Goal: Task Accomplishment & Management: Manage account settings

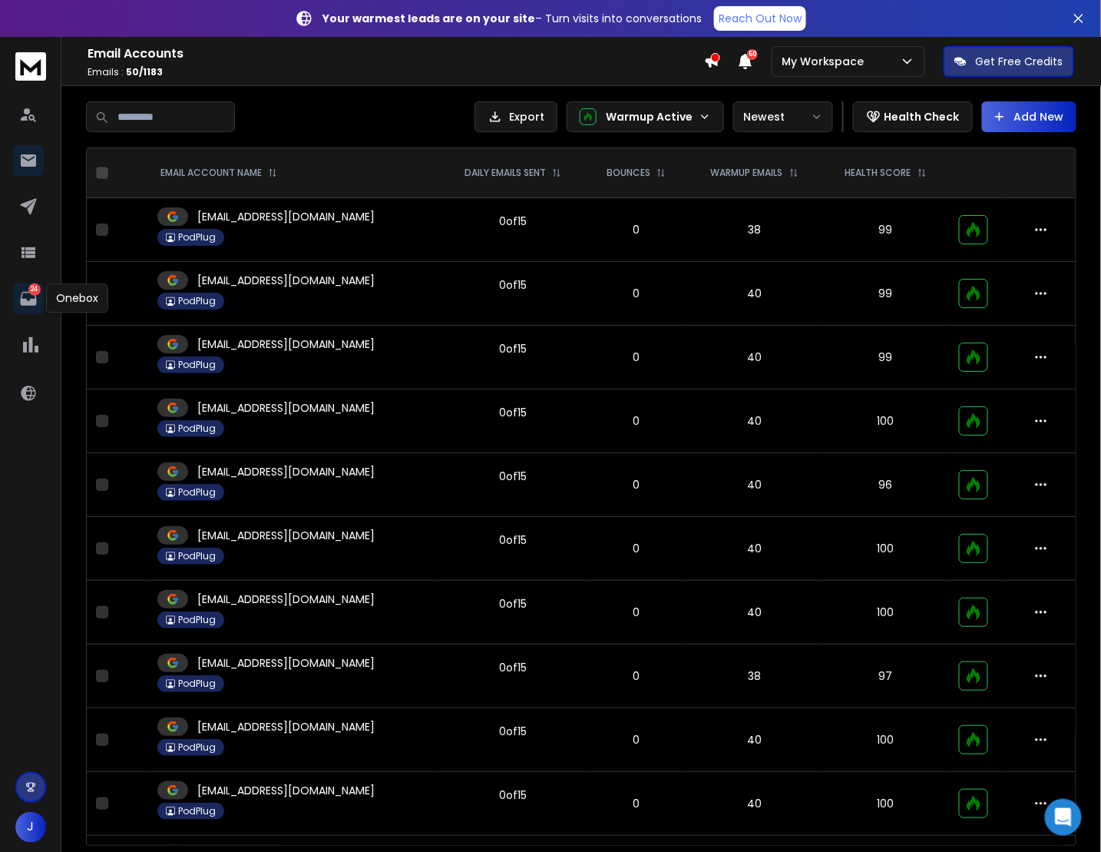
click at [32, 307] on icon at bounding box center [28, 299] width 18 height 18
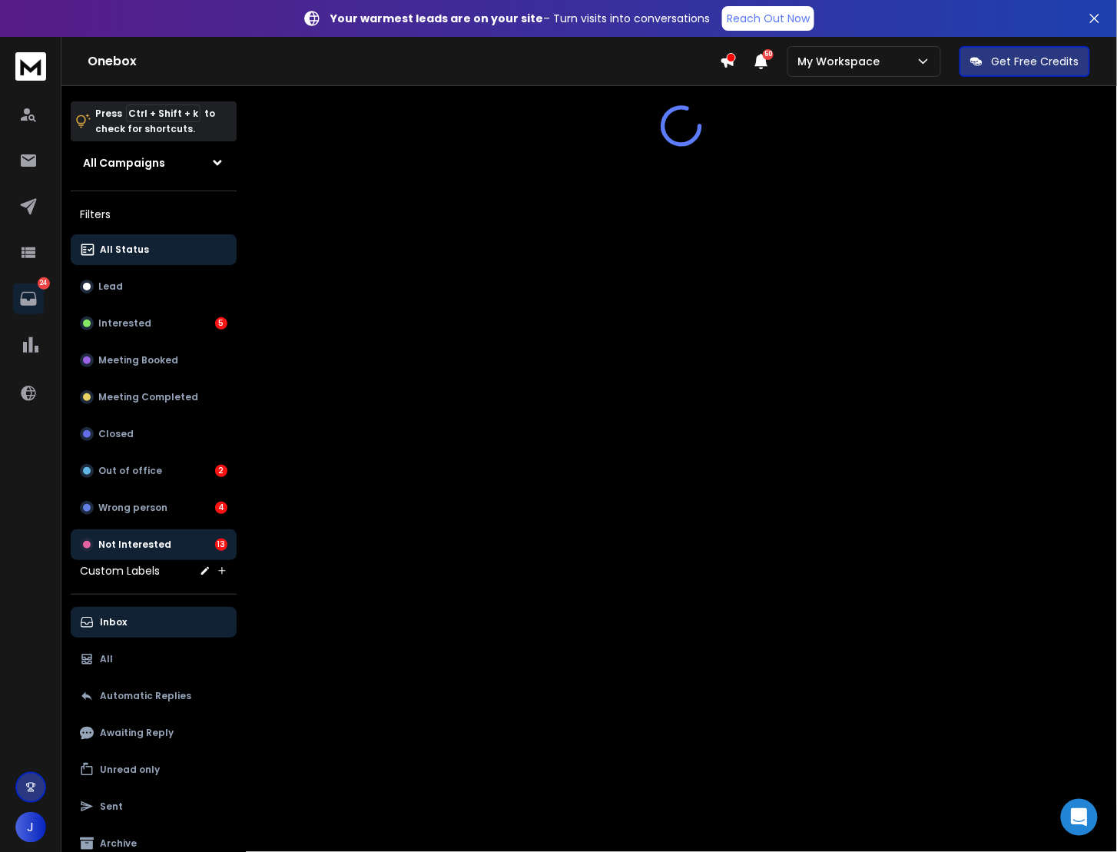
click at [141, 547] on p "Not Interested" at bounding box center [134, 544] width 73 height 12
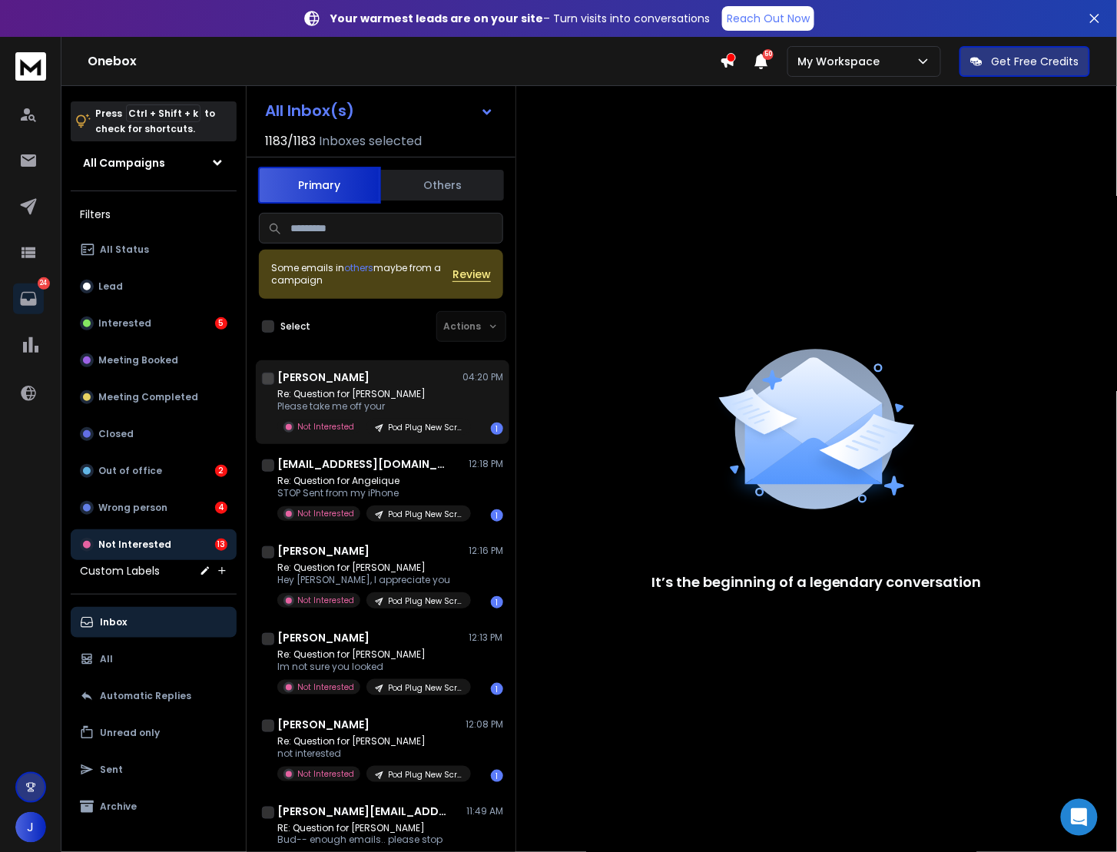
click at [373, 396] on p "Re: Question for [PERSON_NAME]" at bounding box center [369, 394] width 184 height 12
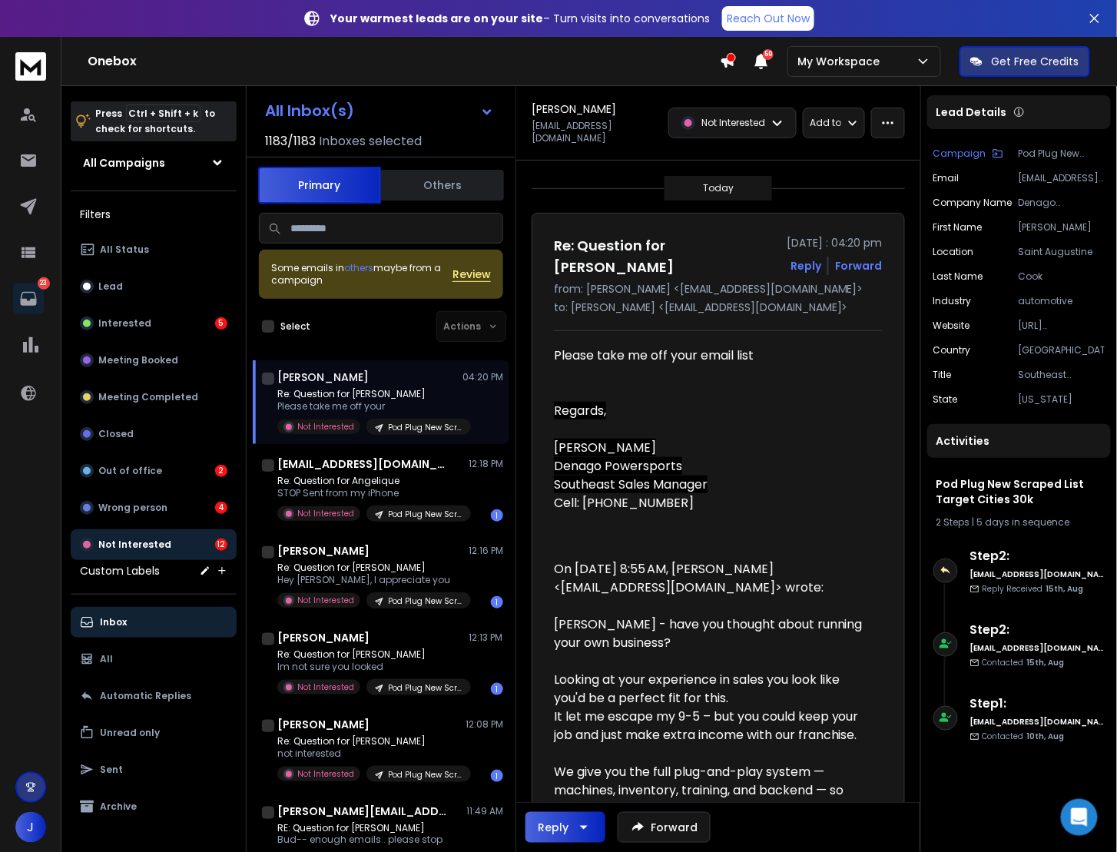
click at [905, 108] on button "button" at bounding box center [888, 123] width 34 height 31
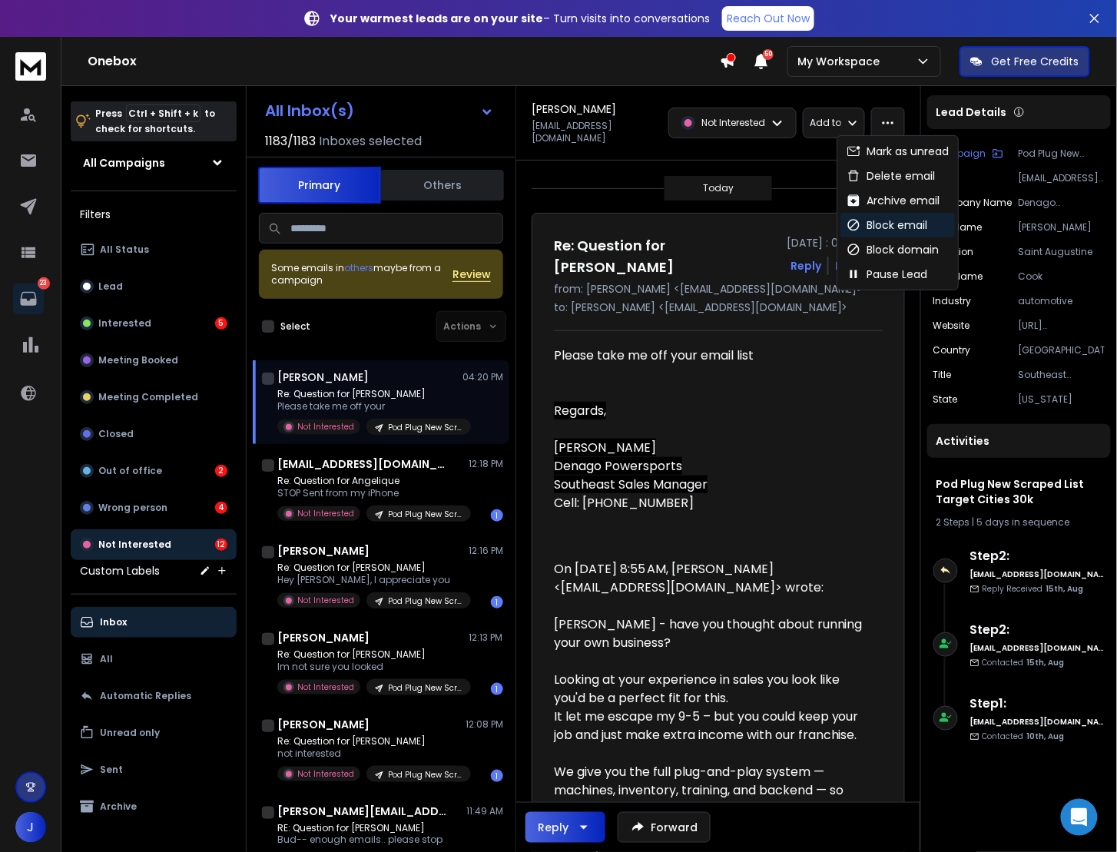
click at [899, 231] on div "Block email" at bounding box center [886, 224] width 81 height 15
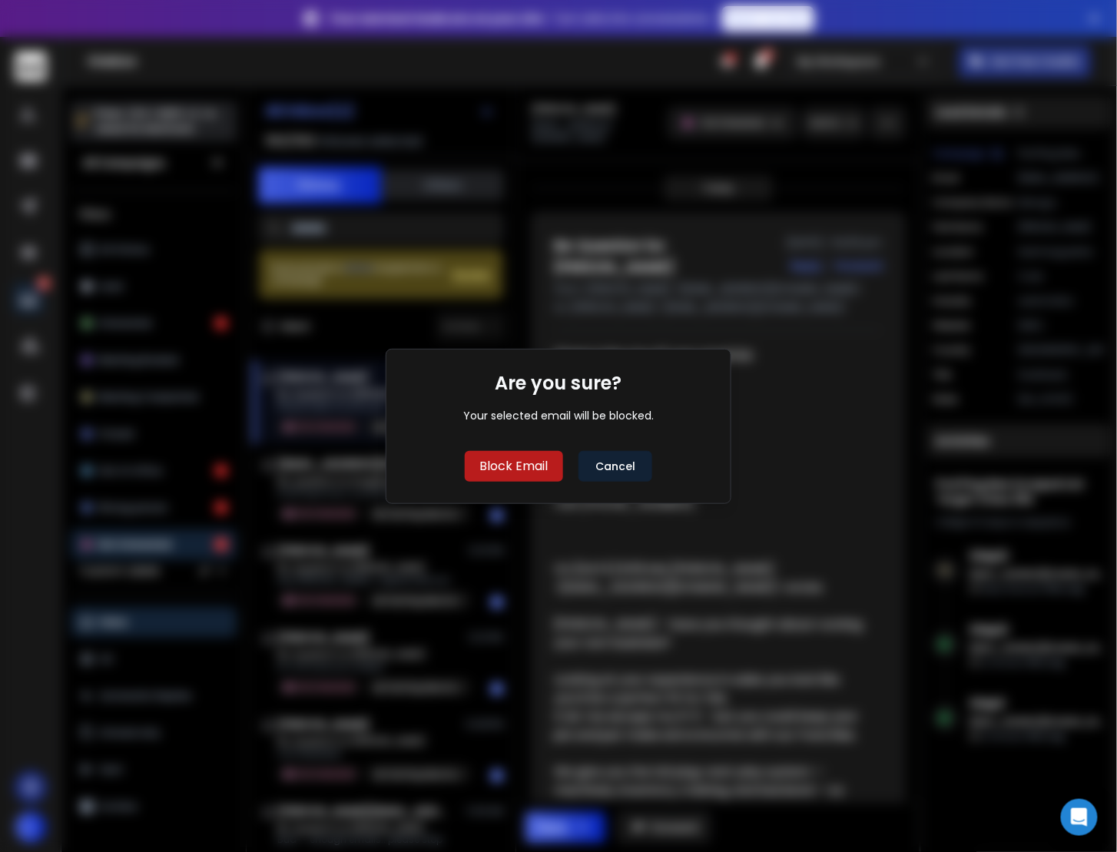
click at [508, 471] on button "Block Email" at bounding box center [514, 466] width 98 height 31
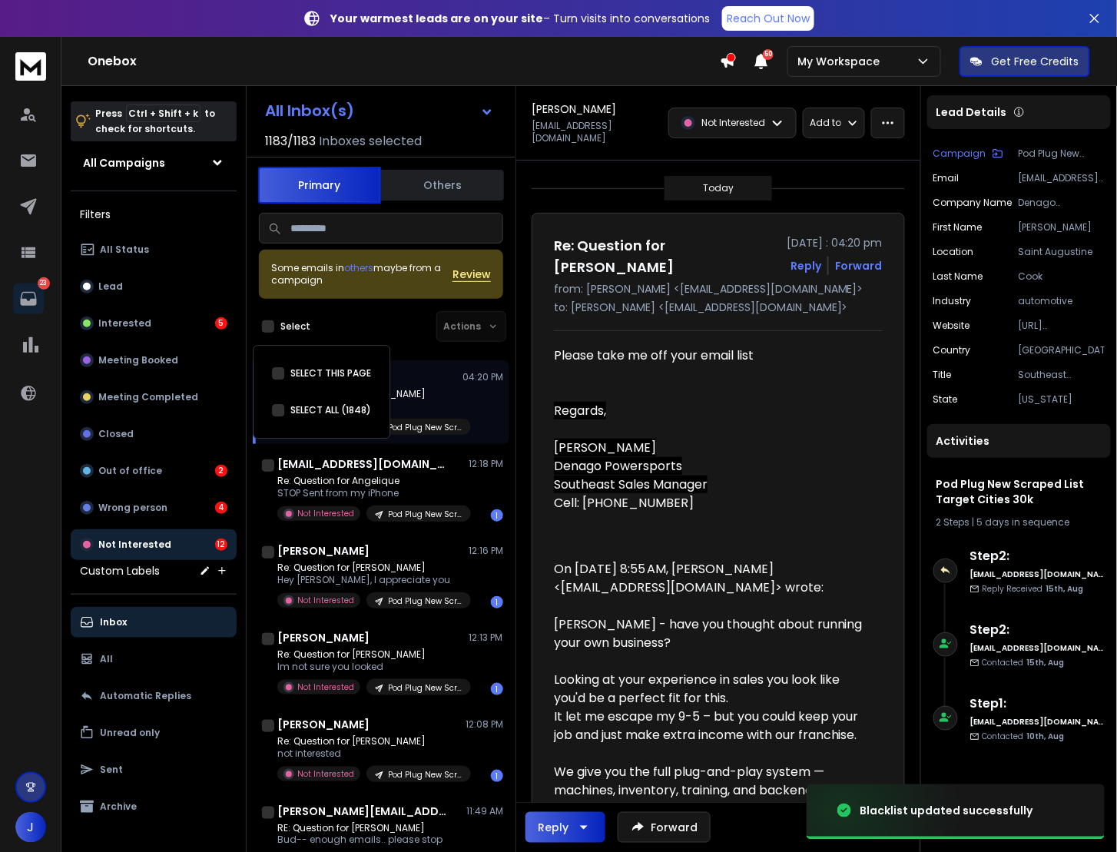
click at [275, 412] on button "SELECT THIS PAGE" at bounding box center [278, 410] width 12 height 12
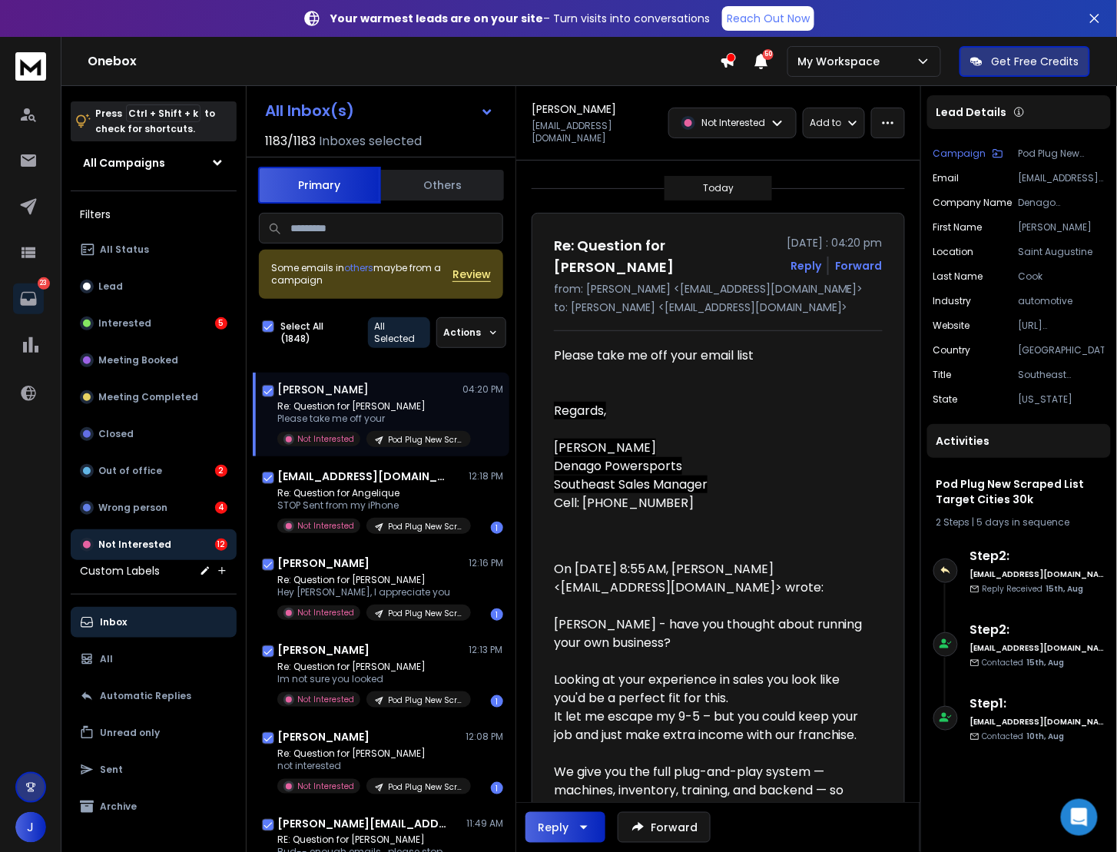
click at [905, 124] on button "button" at bounding box center [888, 123] width 34 height 31
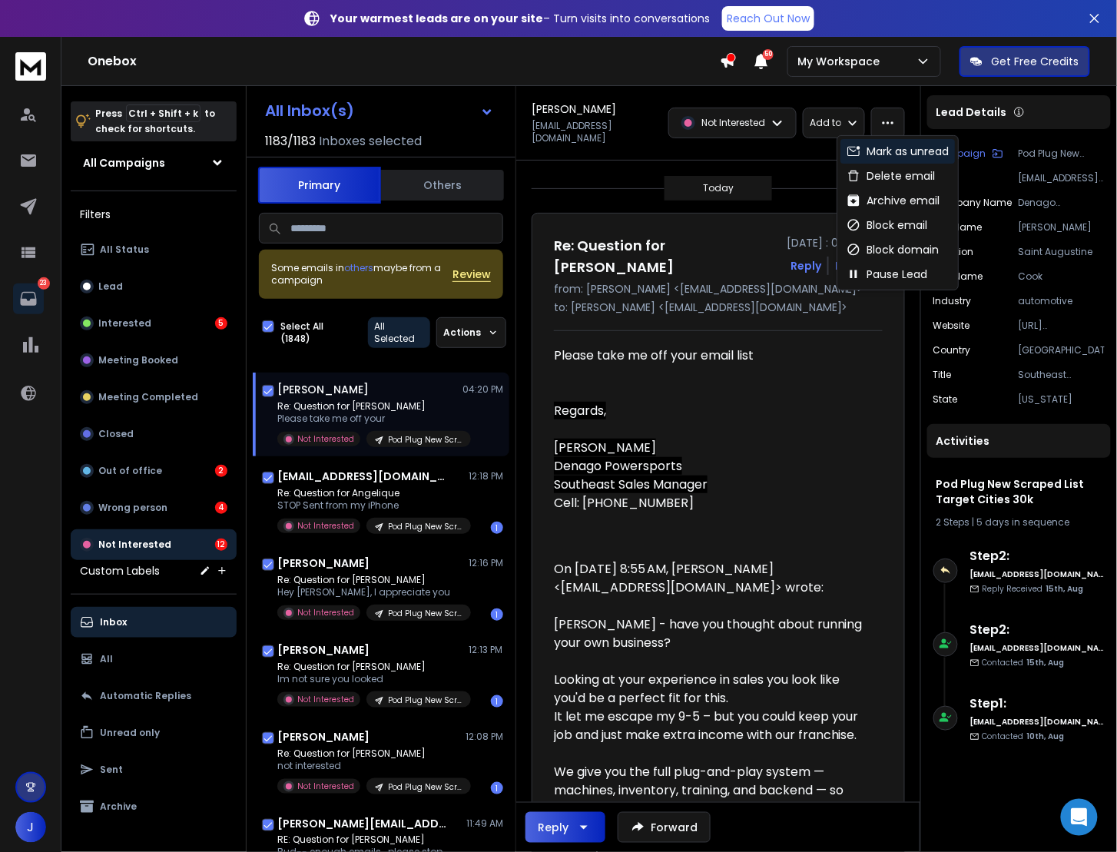
click at [906, 155] on div "Mark as unread" at bounding box center [897, 151] width 102 height 15
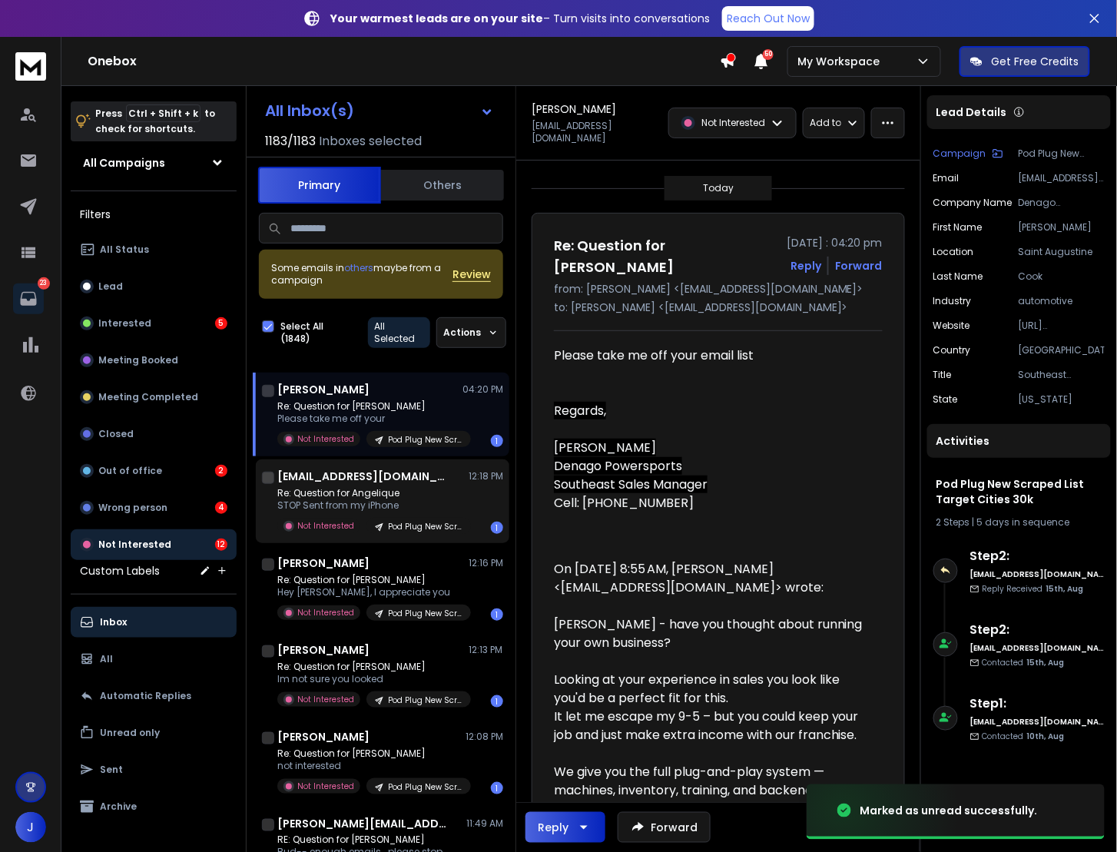
click at [354, 469] on h1 "[EMAIL_ADDRESS][DOMAIN_NAME]" at bounding box center [361, 476] width 169 height 15
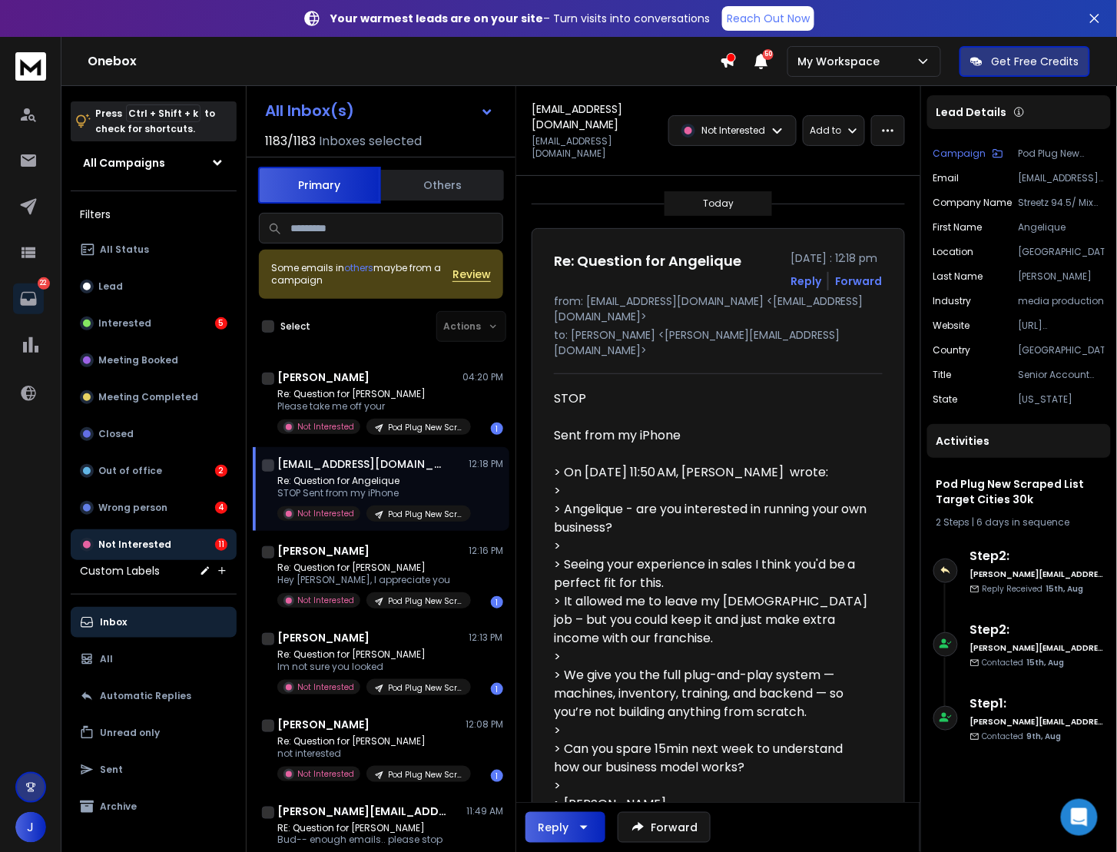
click at [895, 124] on icon "button" at bounding box center [888, 131] width 14 height 14
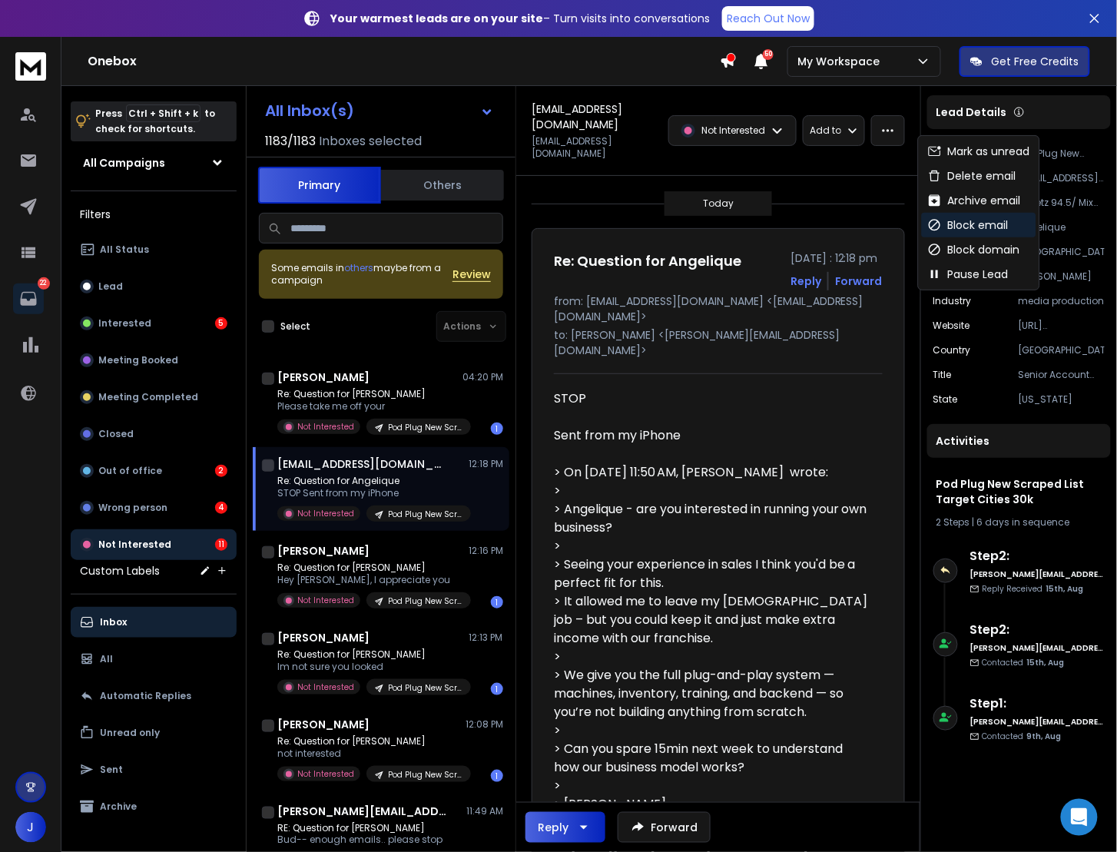
click at [983, 226] on div "Block email" at bounding box center [968, 224] width 81 height 15
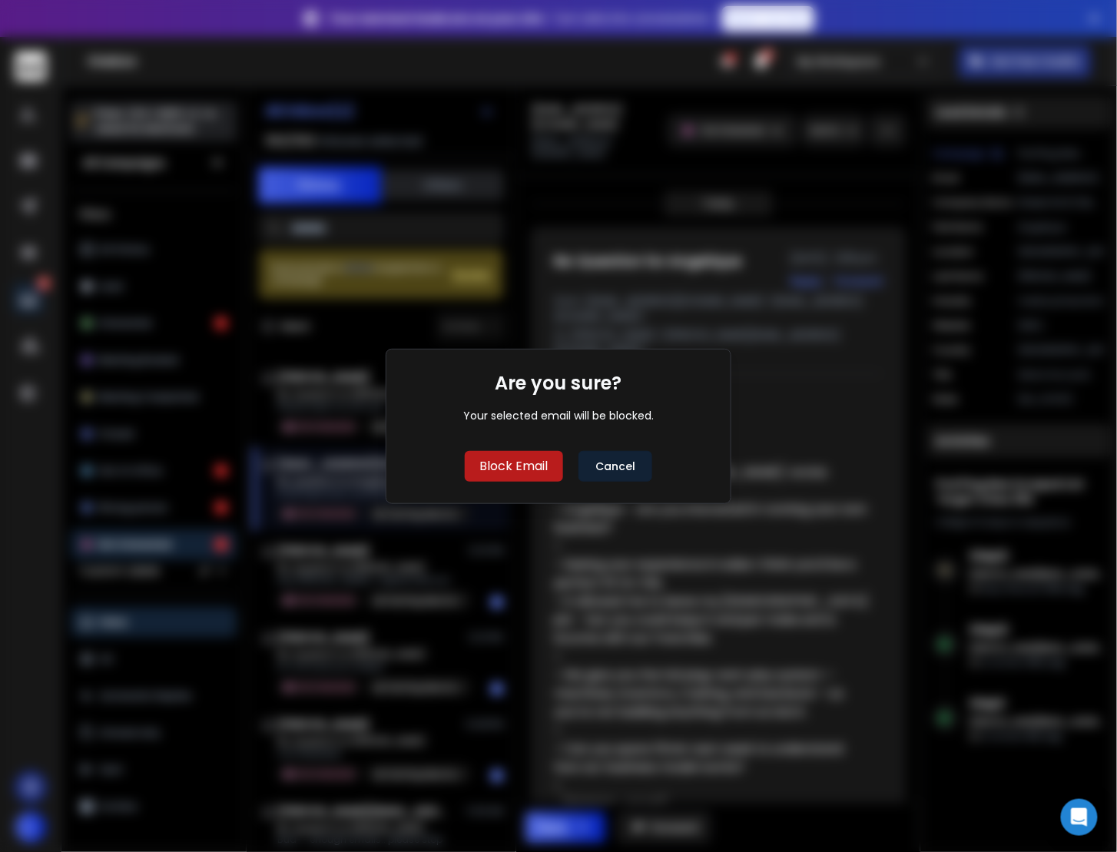
click at [516, 472] on button "Block Email" at bounding box center [514, 466] width 98 height 31
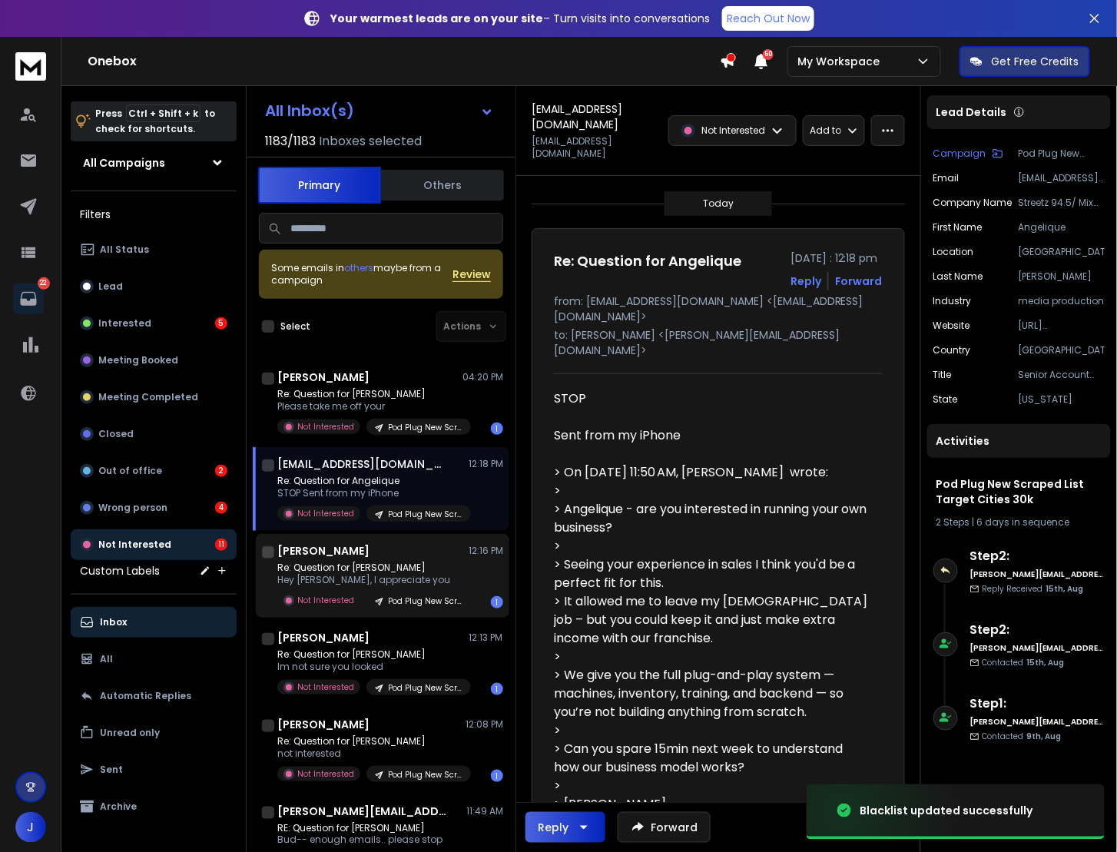
click at [443, 576] on p "Hey [PERSON_NAME], I appreciate you" at bounding box center [369, 580] width 184 height 12
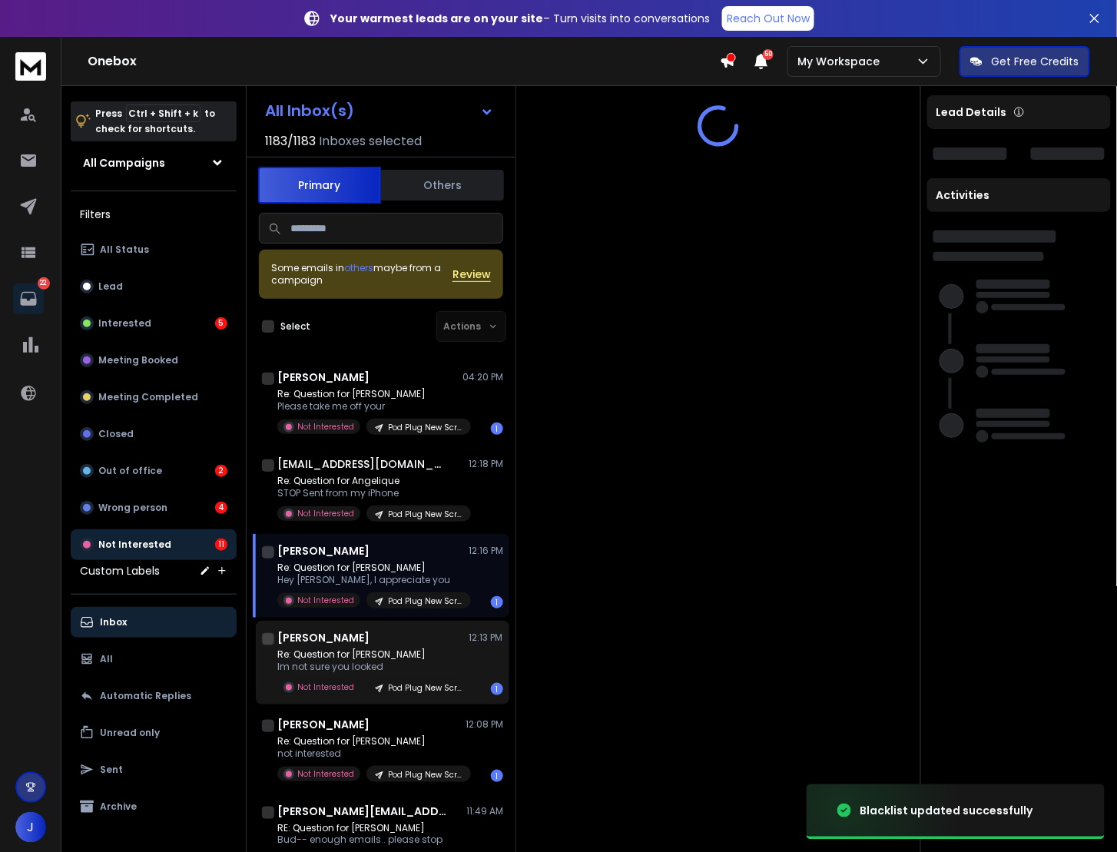
click at [353, 650] on p "Re: Question for [PERSON_NAME]" at bounding box center [369, 654] width 184 height 12
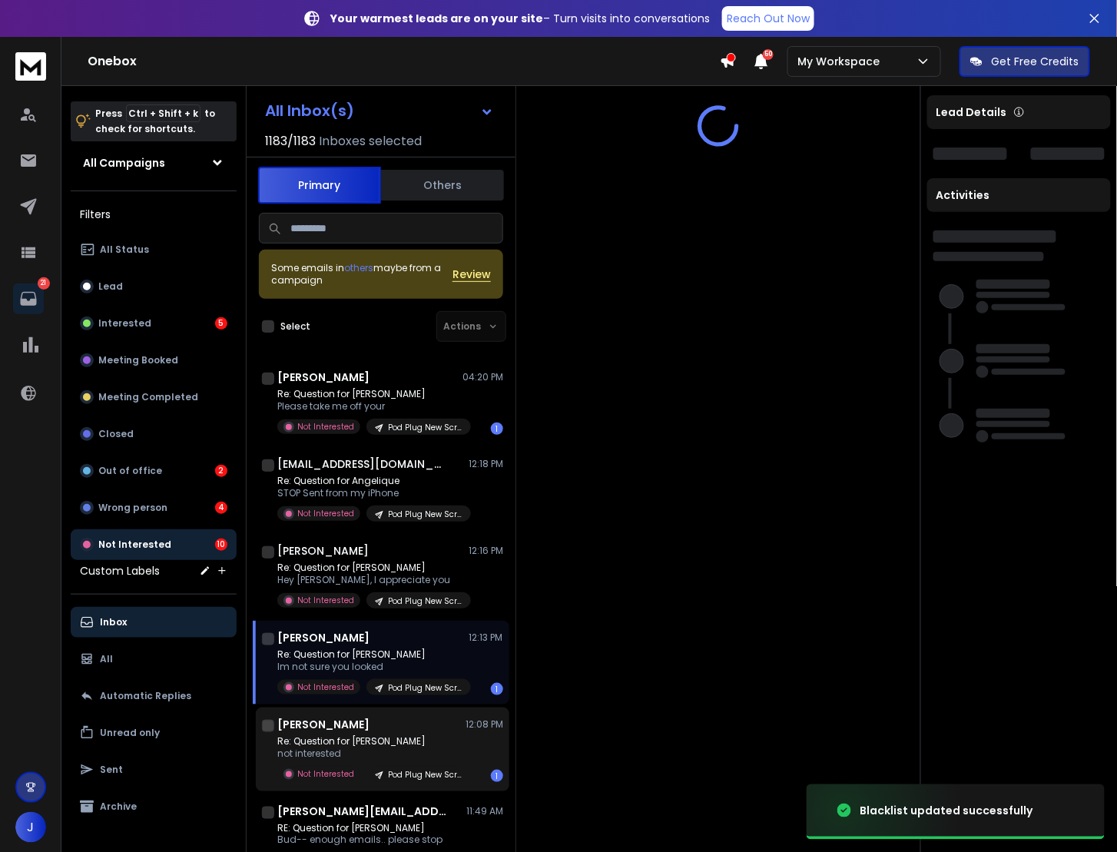
click at [333, 736] on p "Re: Question for [PERSON_NAME]" at bounding box center [369, 741] width 184 height 12
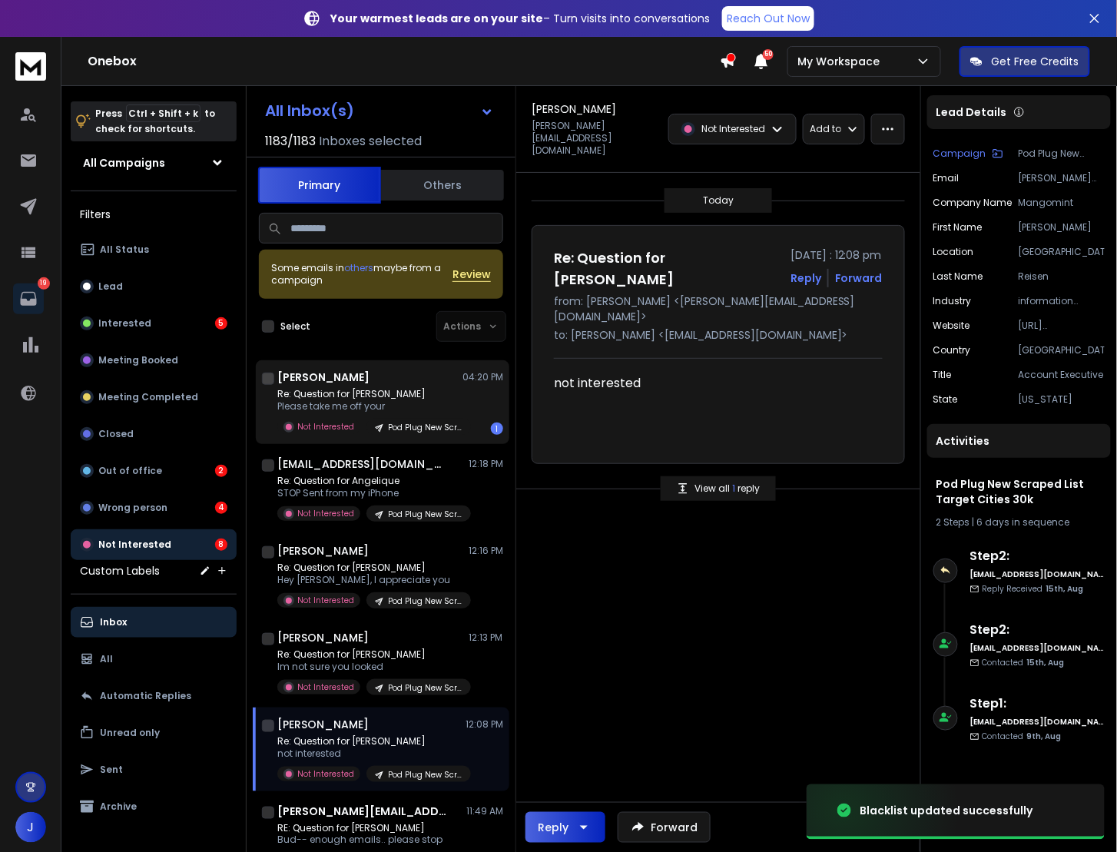
click at [382, 415] on div "Re: Question for [PERSON_NAME] Please take me off your Not Interested Pod Plug …" at bounding box center [374, 411] width 194 height 47
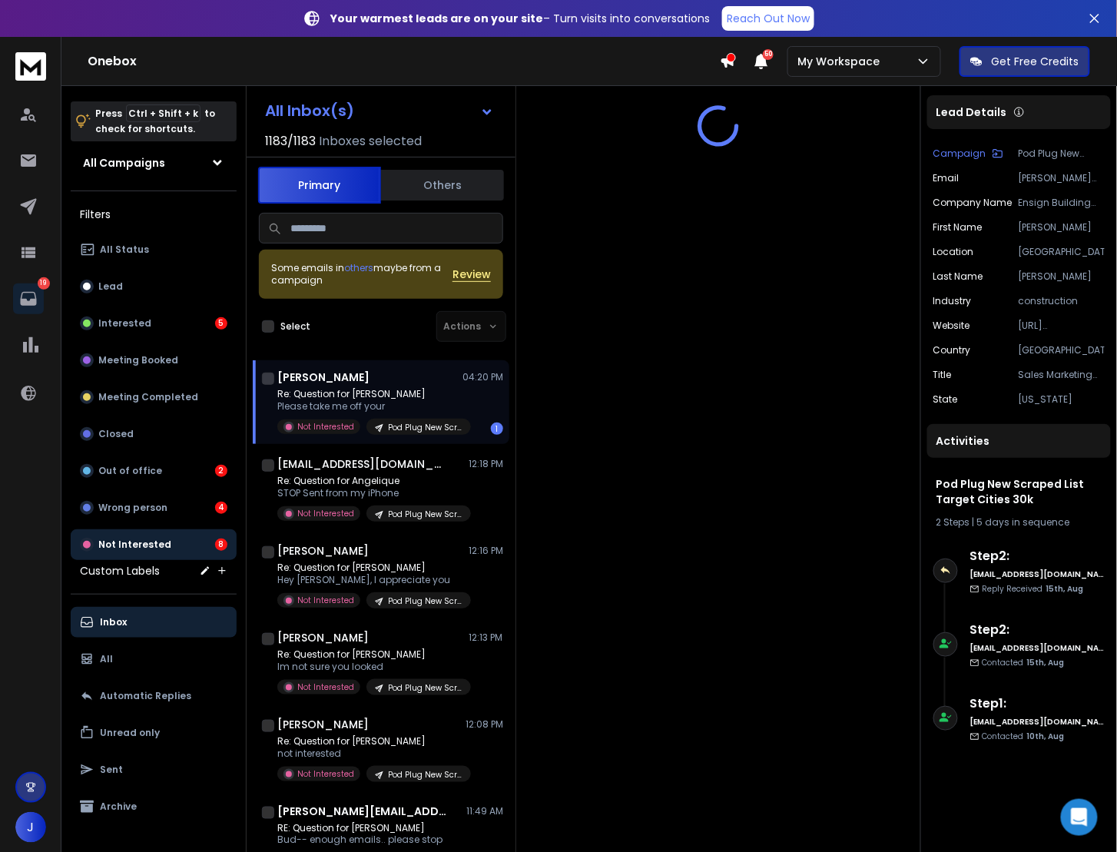
scroll to position [409, 0]
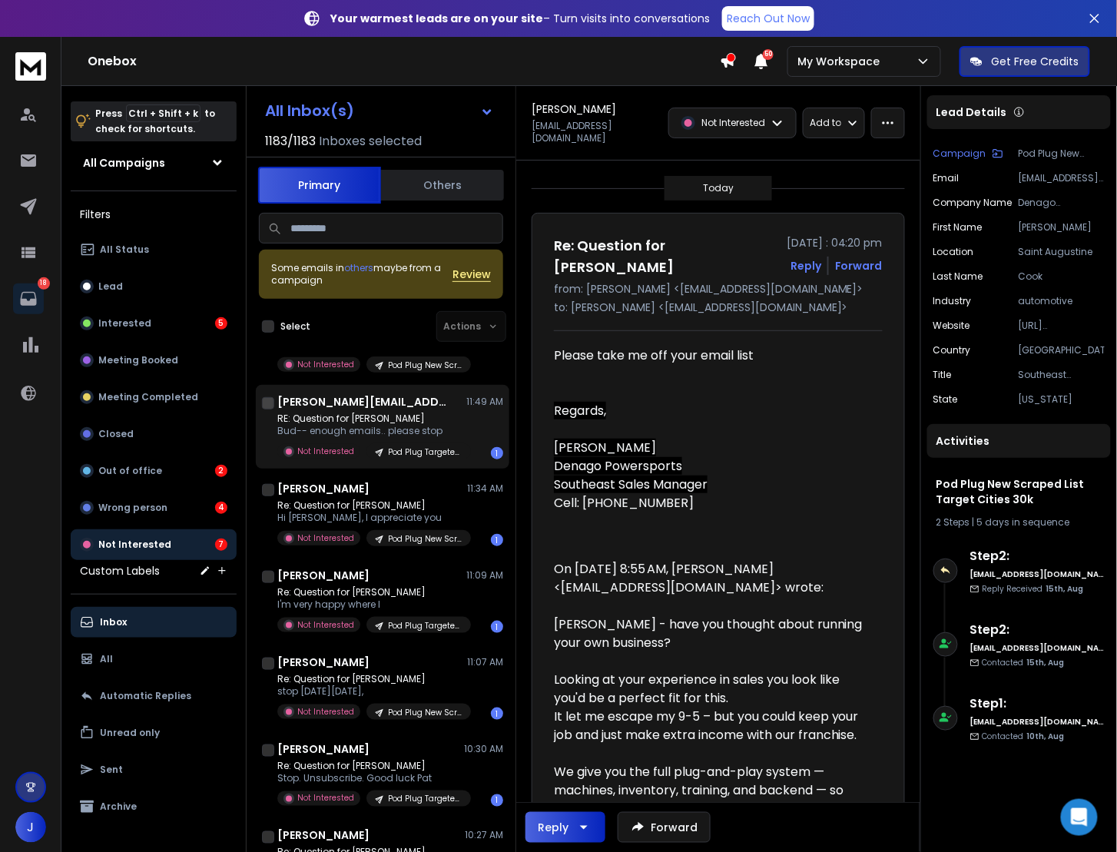
click at [329, 443] on div "Not Interested Pod Plug Targeted Cities Sales Reps Campaign" at bounding box center [374, 451] width 194 height 16
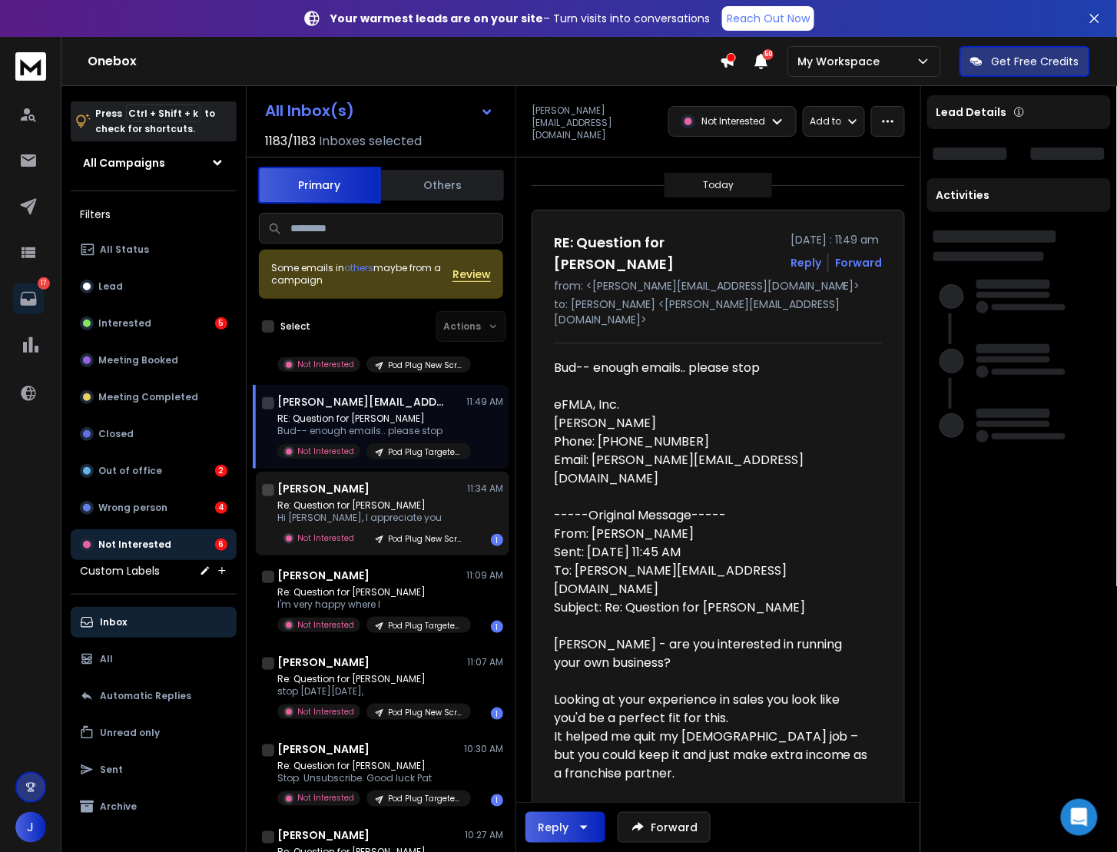
click at [409, 505] on p "Re: Question for [PERSON_NAME]" at bounding box center [369, 505] width 184 height 12
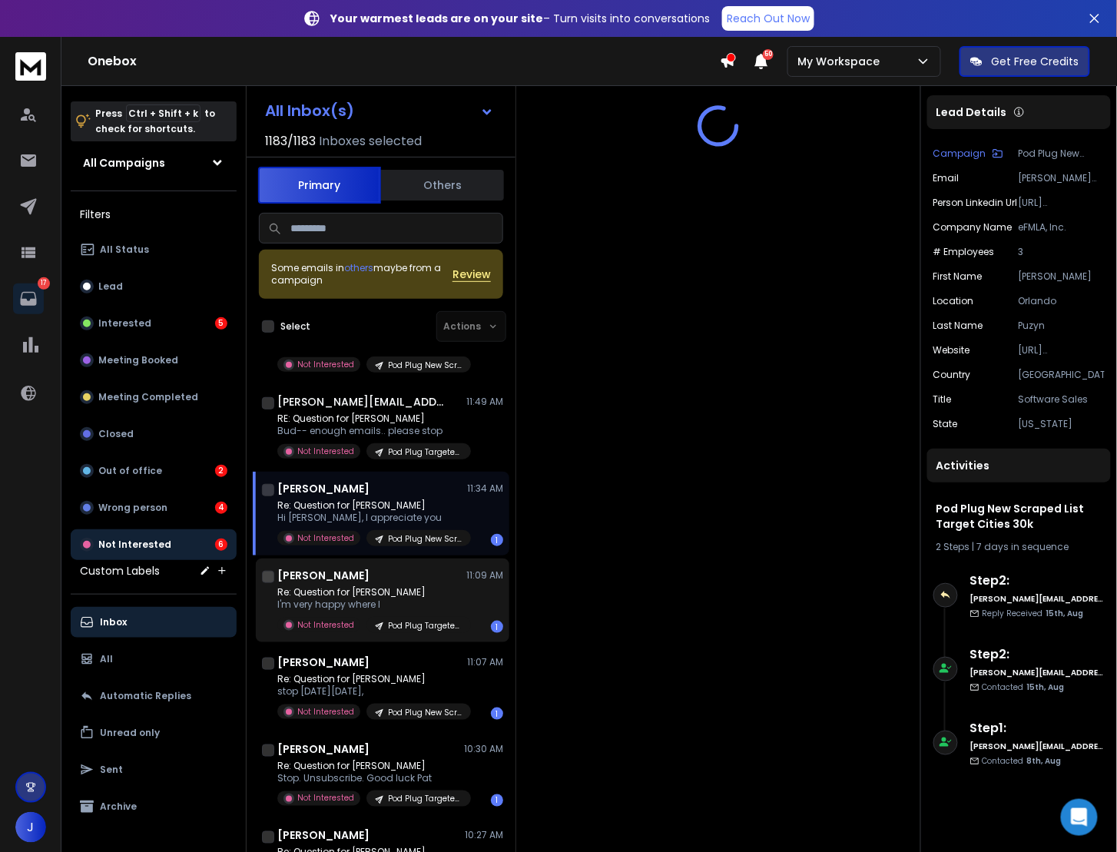
click at [326, 640] on div "[PERSON_NAME] 11:09 AM Re: Question for [PERSON_NAME] I'm very happy where I No…" at bounding box center [382, 600] width 253 height 84
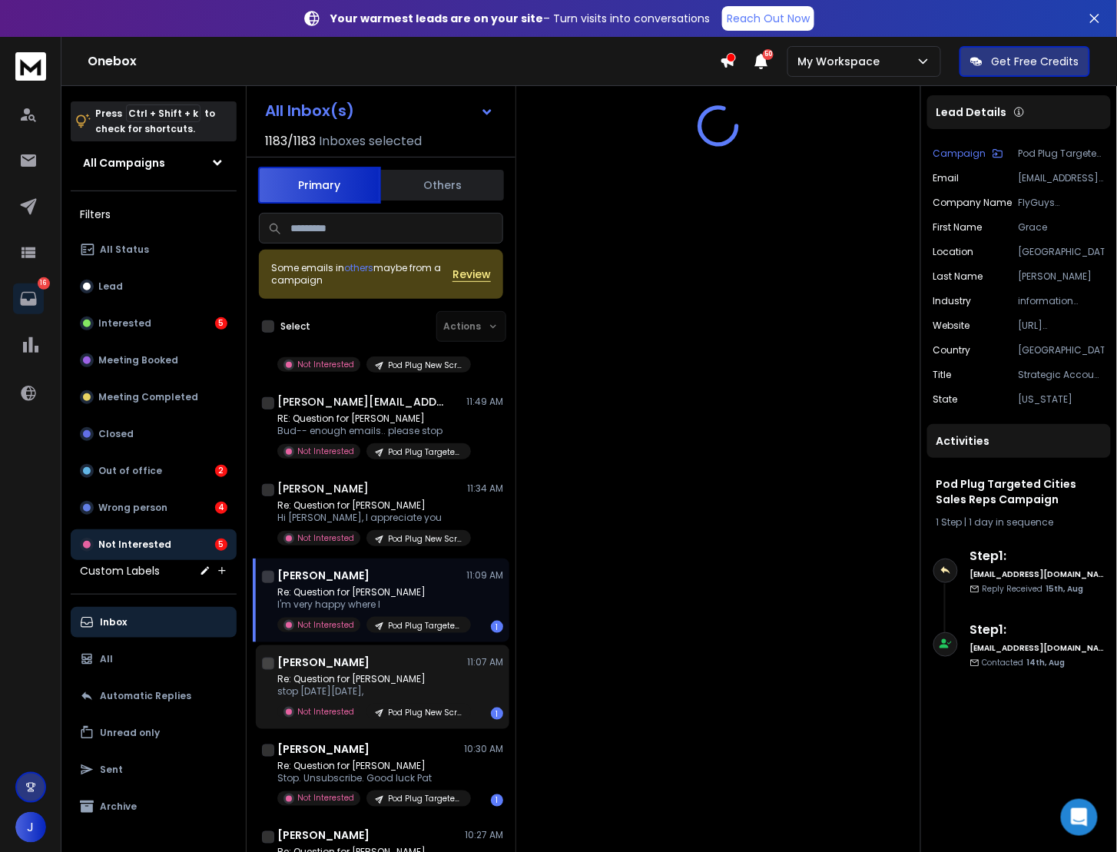
drag, startPoint x: 366, startPoint y: 677, endPoint x: 370, endPoint y: 685, distance: 9.0
click at [366, 676] on p "Re: Question for [PERSON_NAME]" at bounding box center [369, 679] width 184 height 12
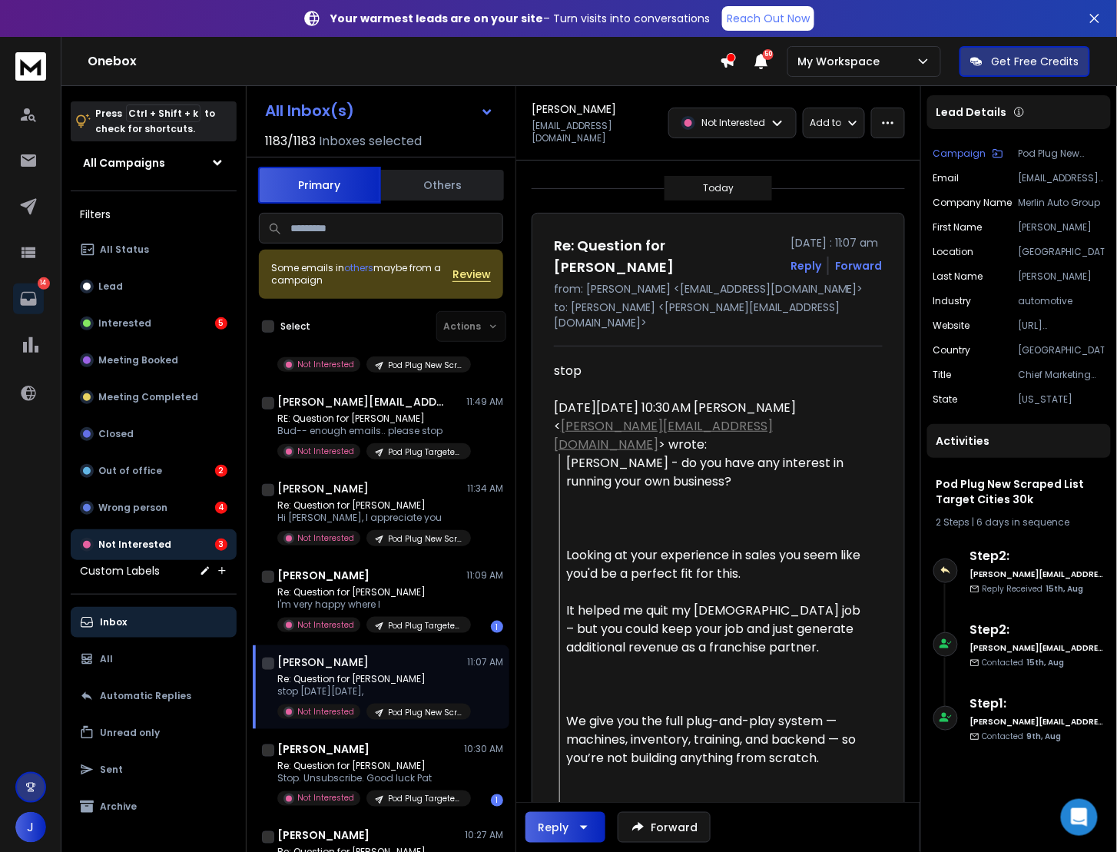
click at [841, 121] on p "Add to" at bounding box center [825, 123] width 31 height 12
click at [905, 121] on button "button" at bounding box center [888, 123] width 34 height 31
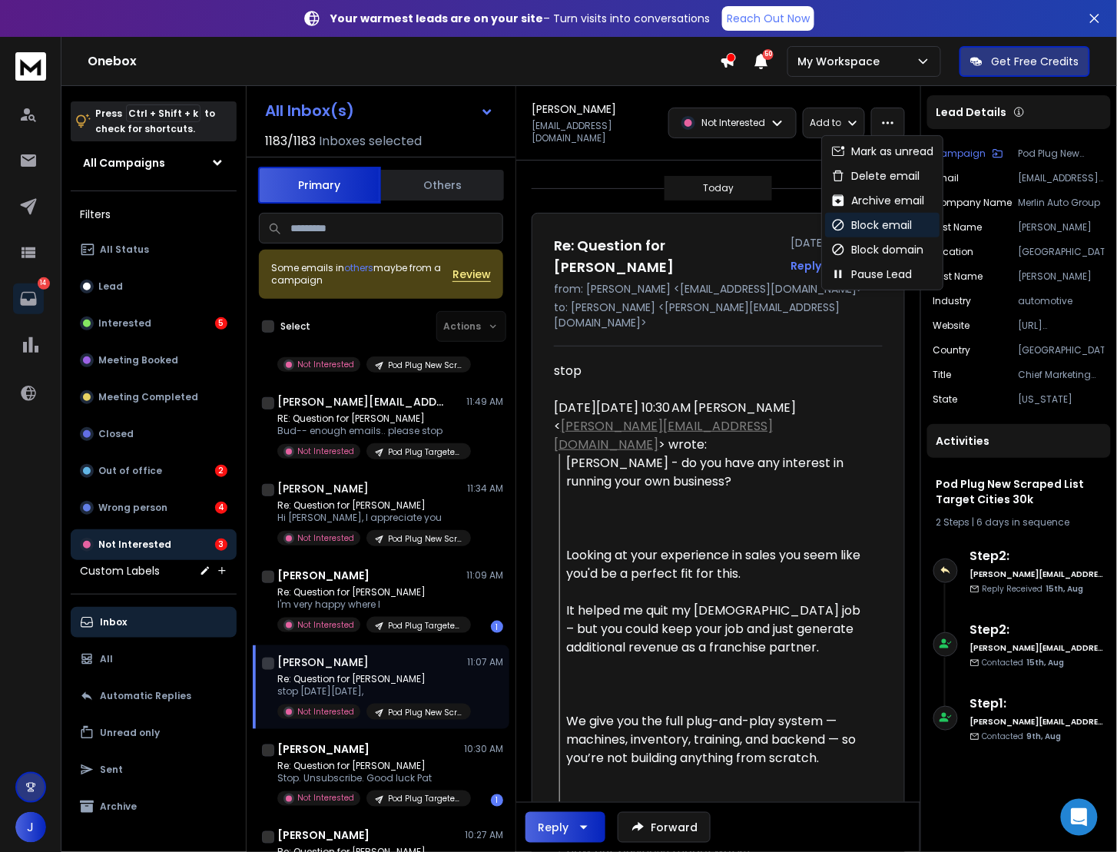
click at [879, 219] on div "Block email" at bounding box center [871, 224] width 81 height 15
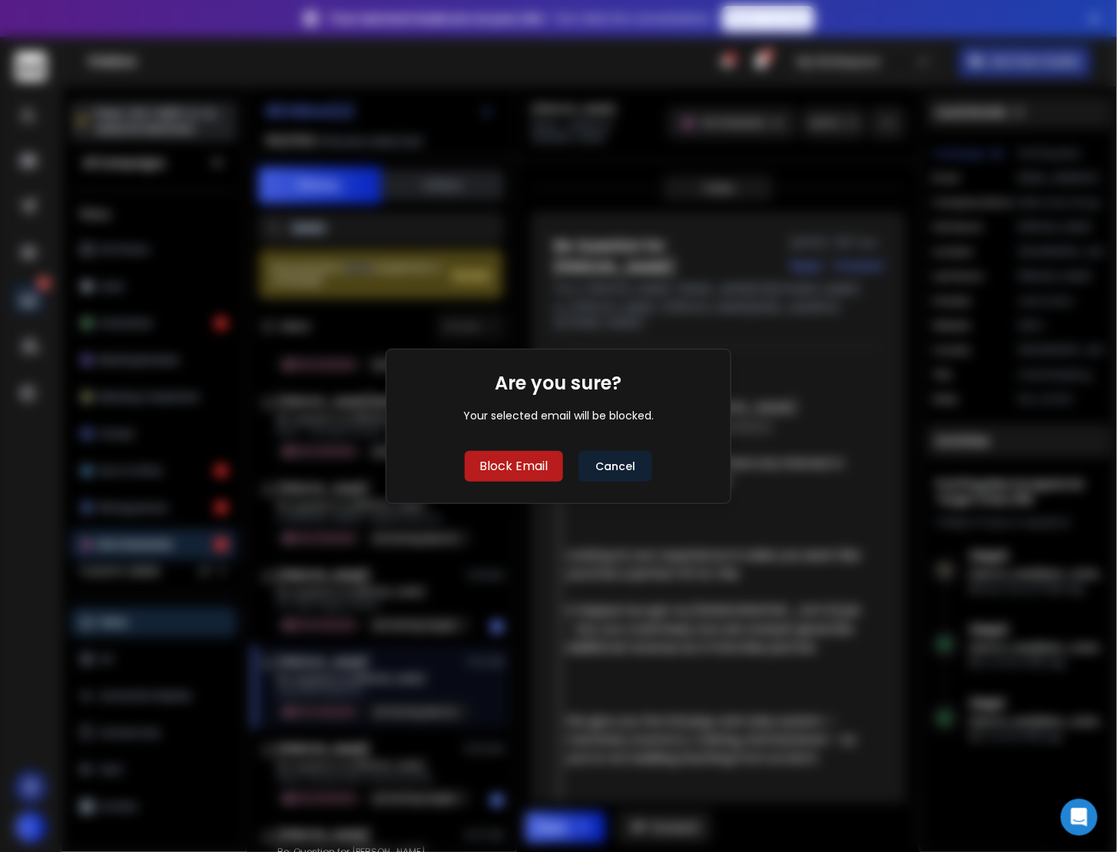
click at [492, 468] on button "Block Email" at bounding box center [514, 466] width 98 height 31
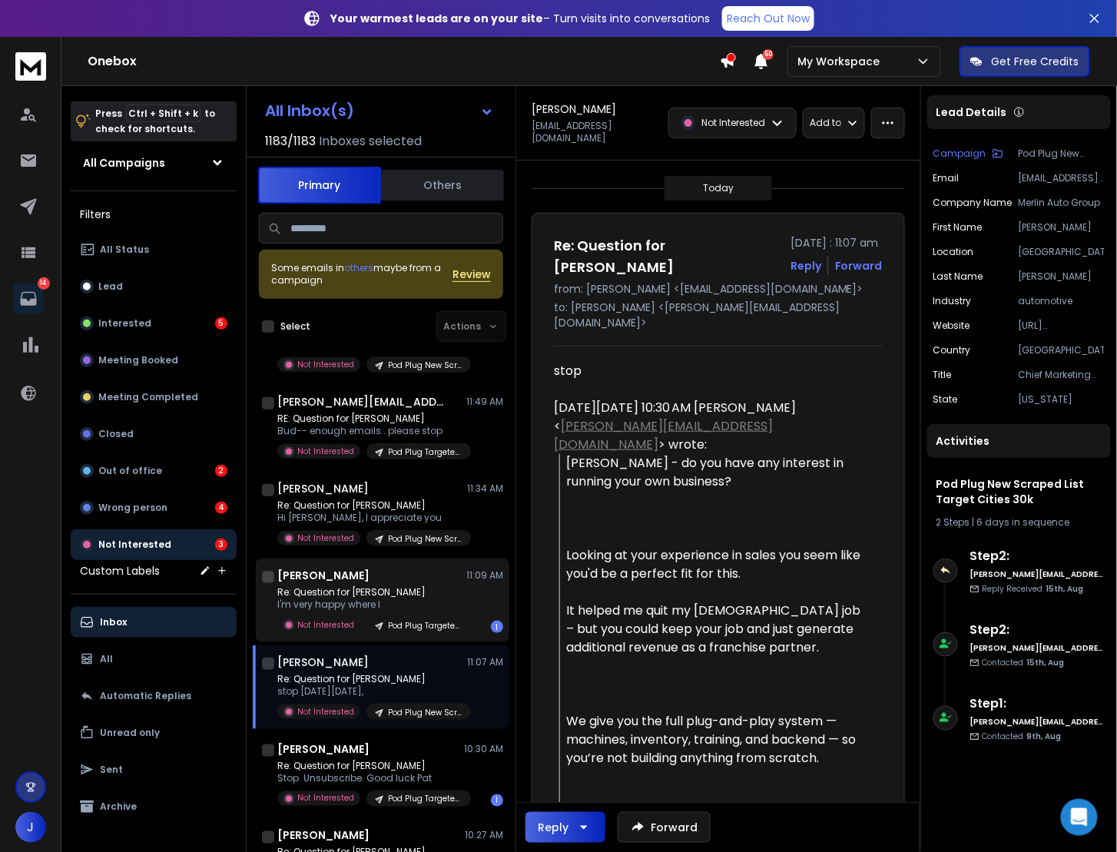
click at [479, 612] on div "Re: Question for [PERSON_NAME] I'm very happy where I Not Interested Pod Plug T…" at bounding box center [390, 609] width 226 height 47
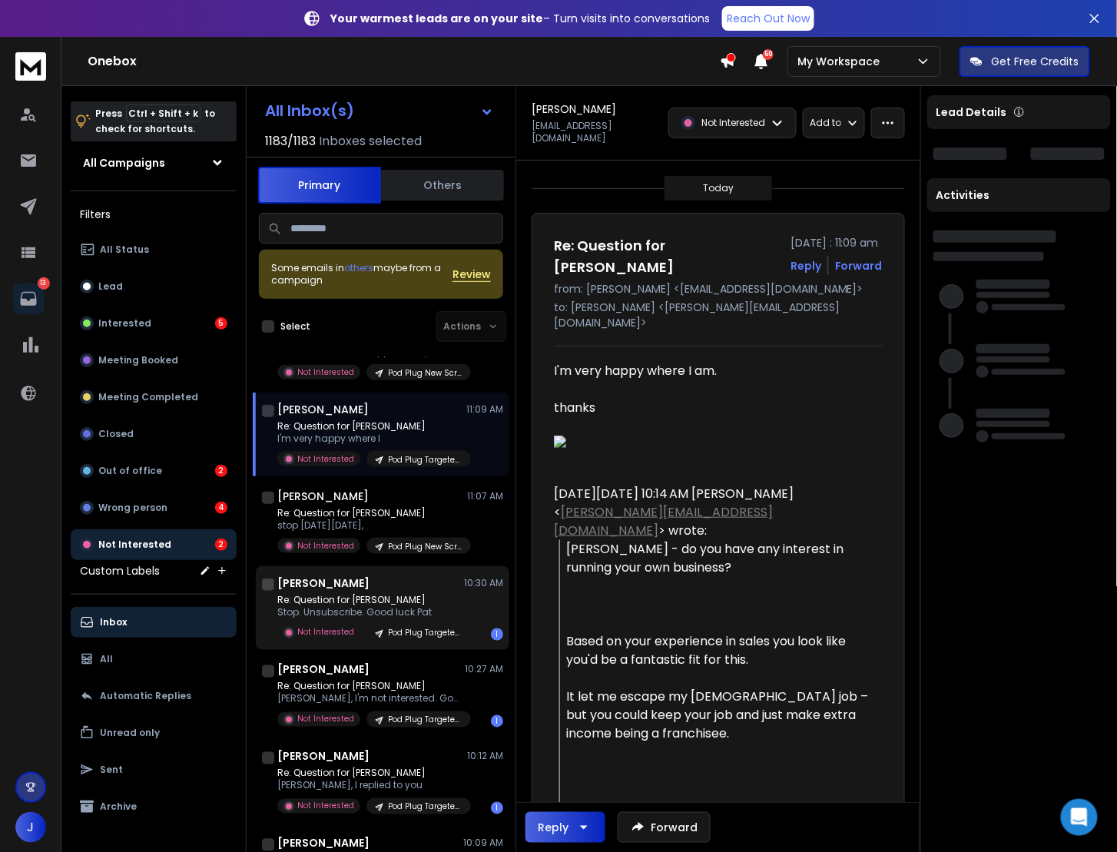
scroll to position [614, 0]
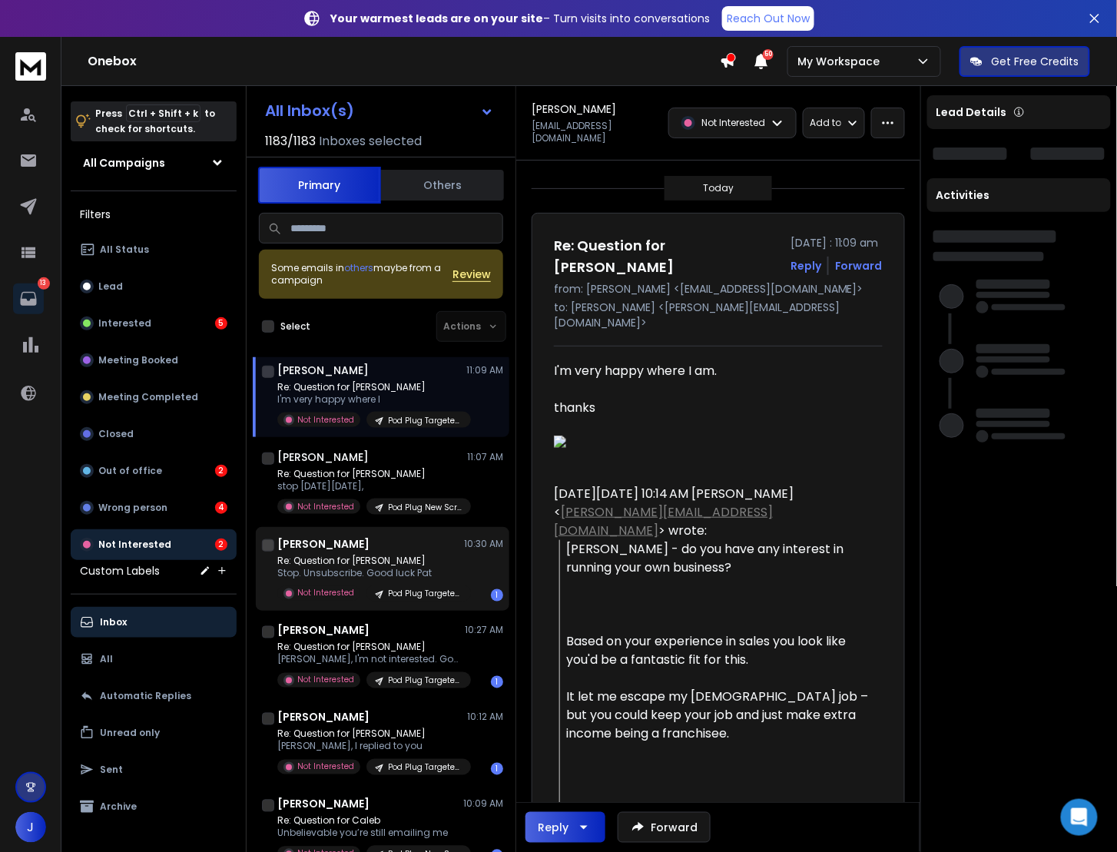
click at [392, 575] on p "Stop. Unsubscribe. Good luck Pat" at bounding box center [369, 573] width 184 height 12
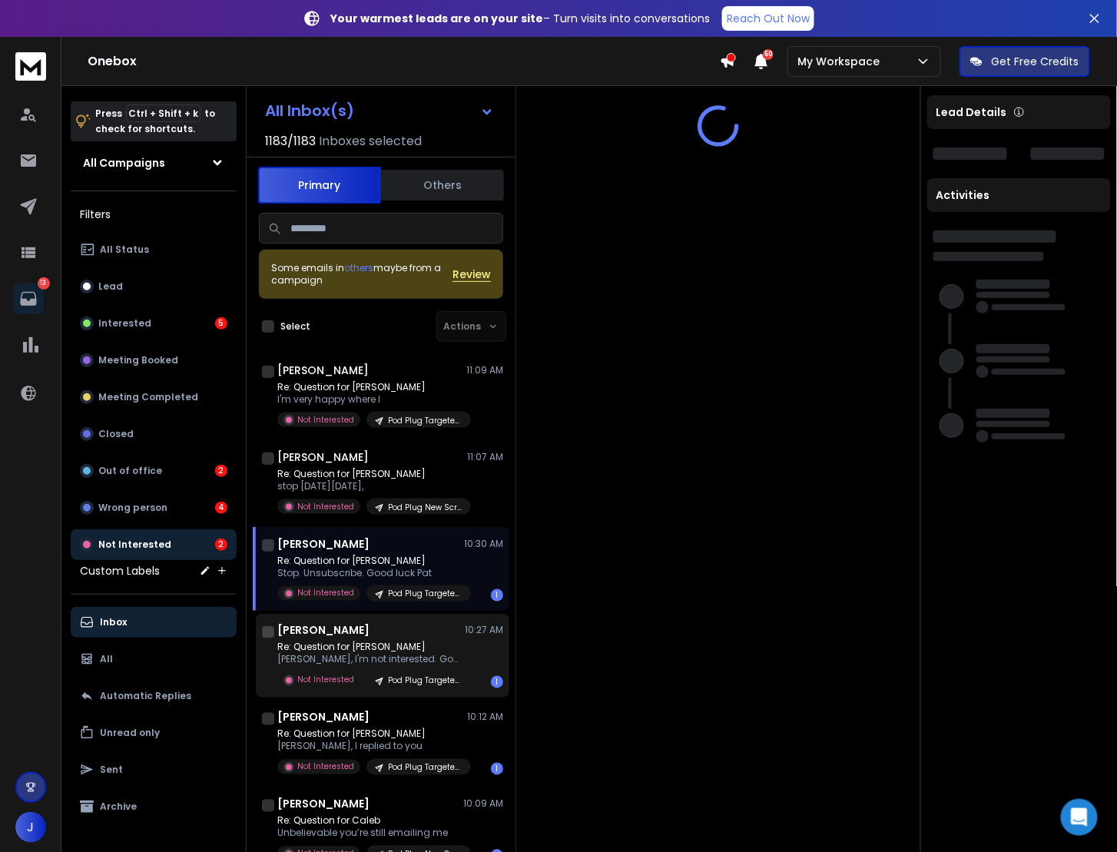
drag, startPoint x: 413, startPoint y: 633, endPoint x: 416, endPoint y: 616, distance: 17.2
click at [415, 633] on div "[PERSON_NAME] 10:27 AM" at bounding box center [390, 630] width 226 height 15
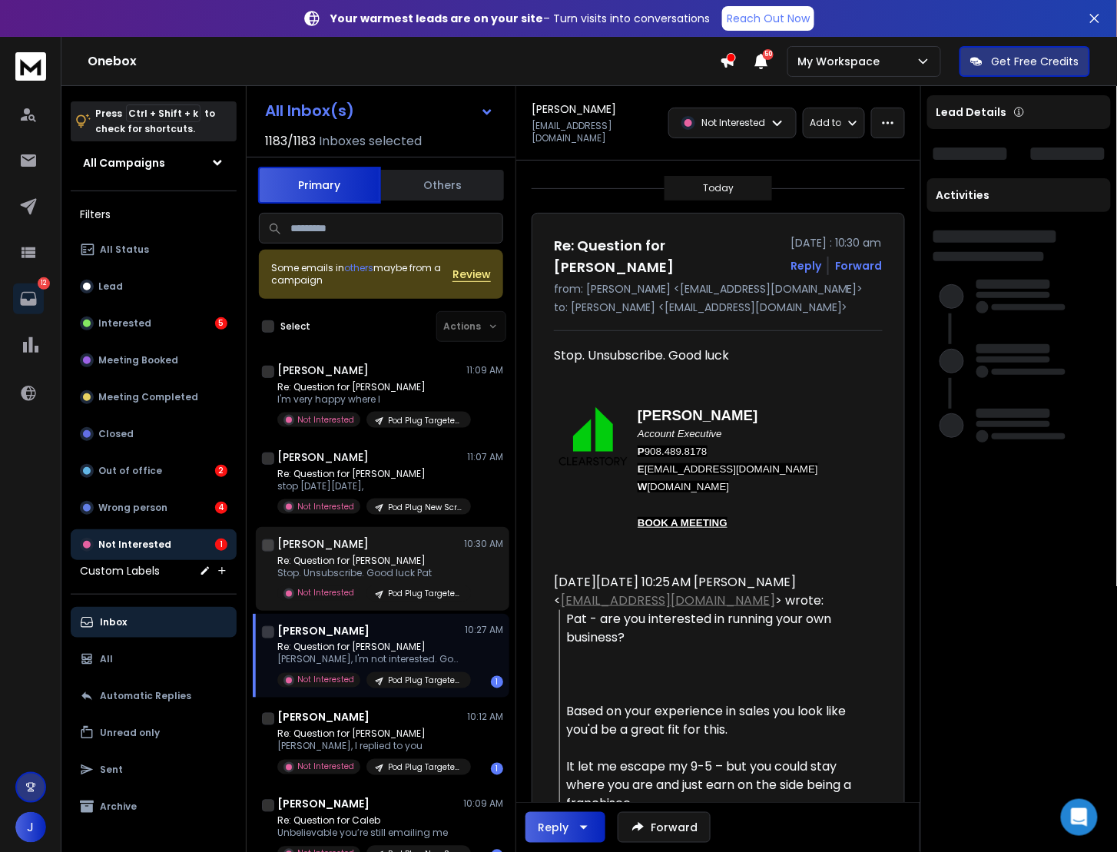
drag, startPoint x: 390, startPoint y: 575, endPoint x: 418, endPoint y: 579, distance: 28.0
click at [391, 571] on p "Stop. Unsubscribe. Good luck Pat" at bounding box center [369, 573] width 184 height 12
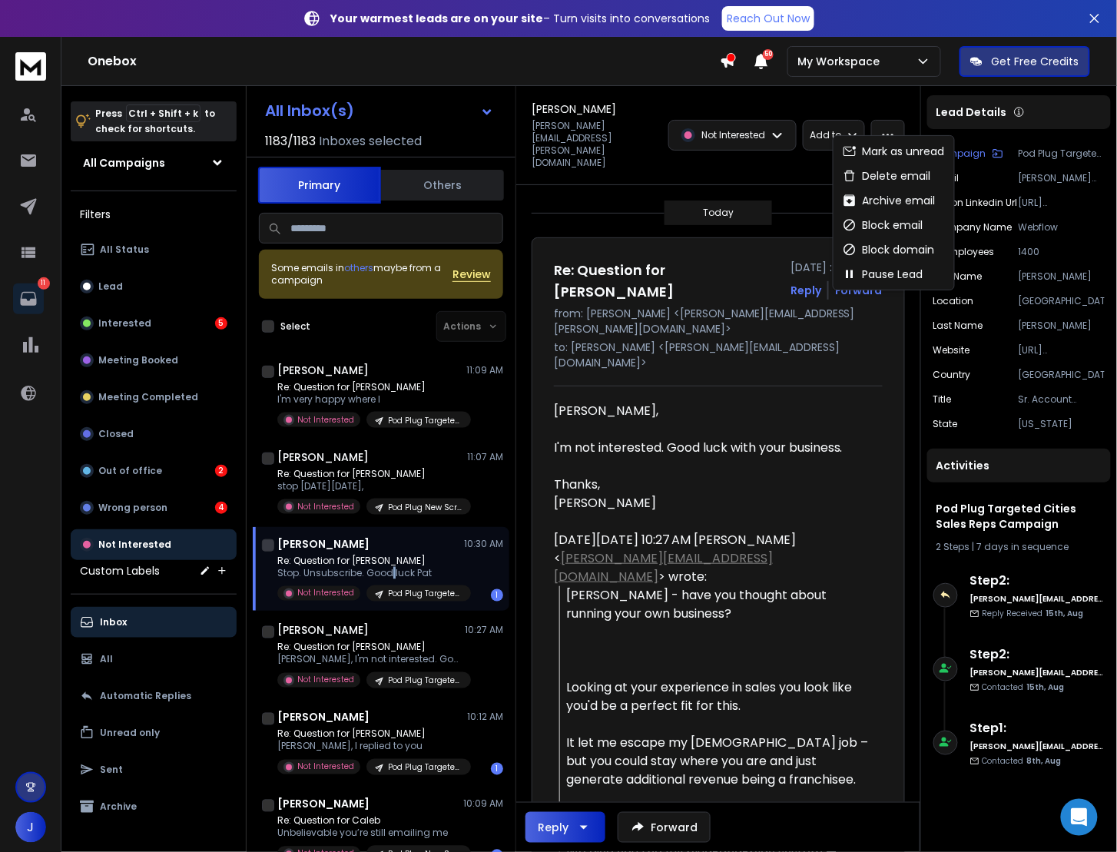
click at [895, 128] on icon "button" at bounding box center [888, 135] width 14 height 14
click at [892, 224] on div "Block email" at bounding box center [883, 224] width 81 height 15
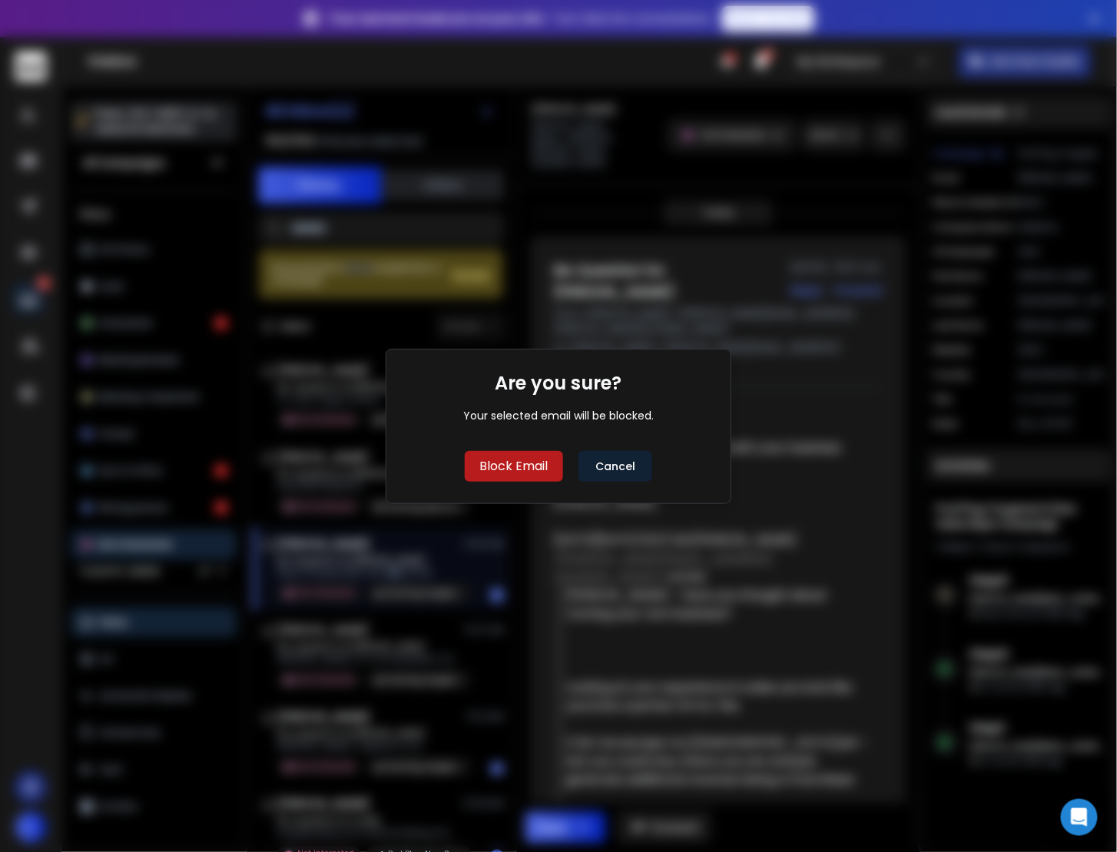
click at [535, 455] on button "Block Email" at bounding box center [514, 466] width 98 height 31
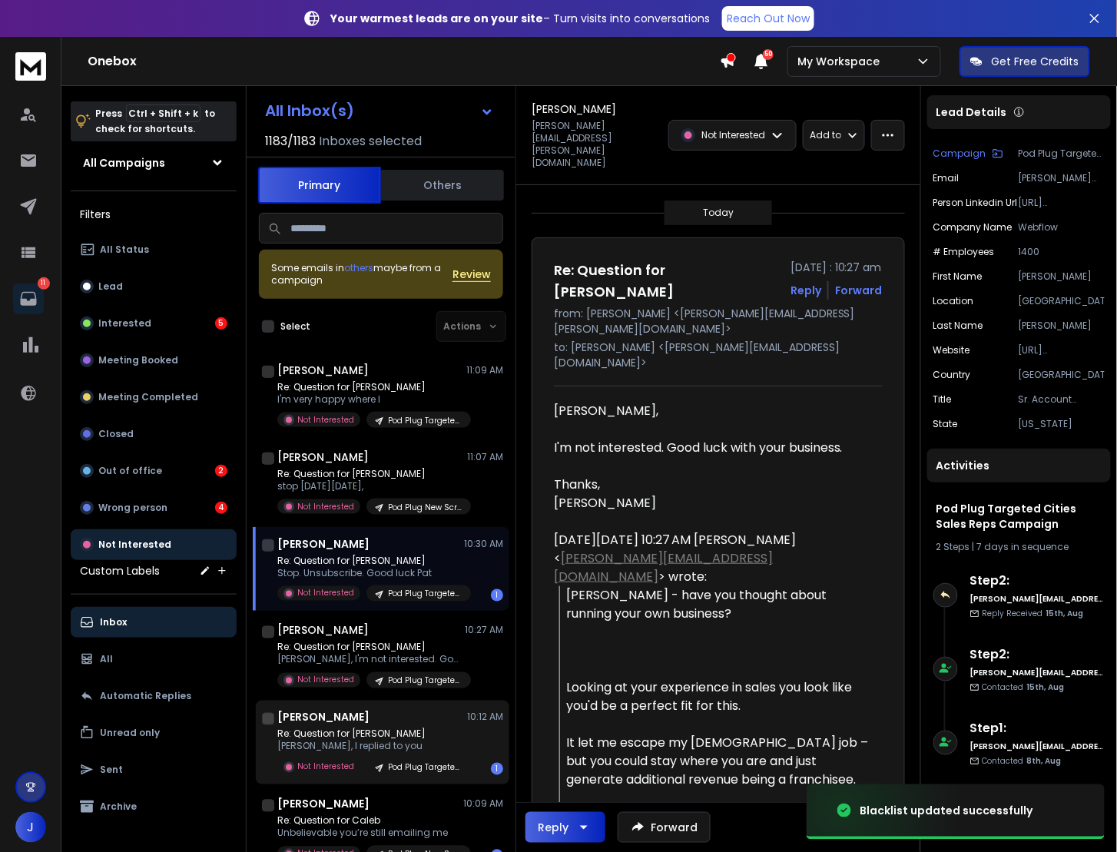
click at [373, 751] on p "[PERSON_NAME], I replied to you" at bounding box center [369, 746] width 184 height 12
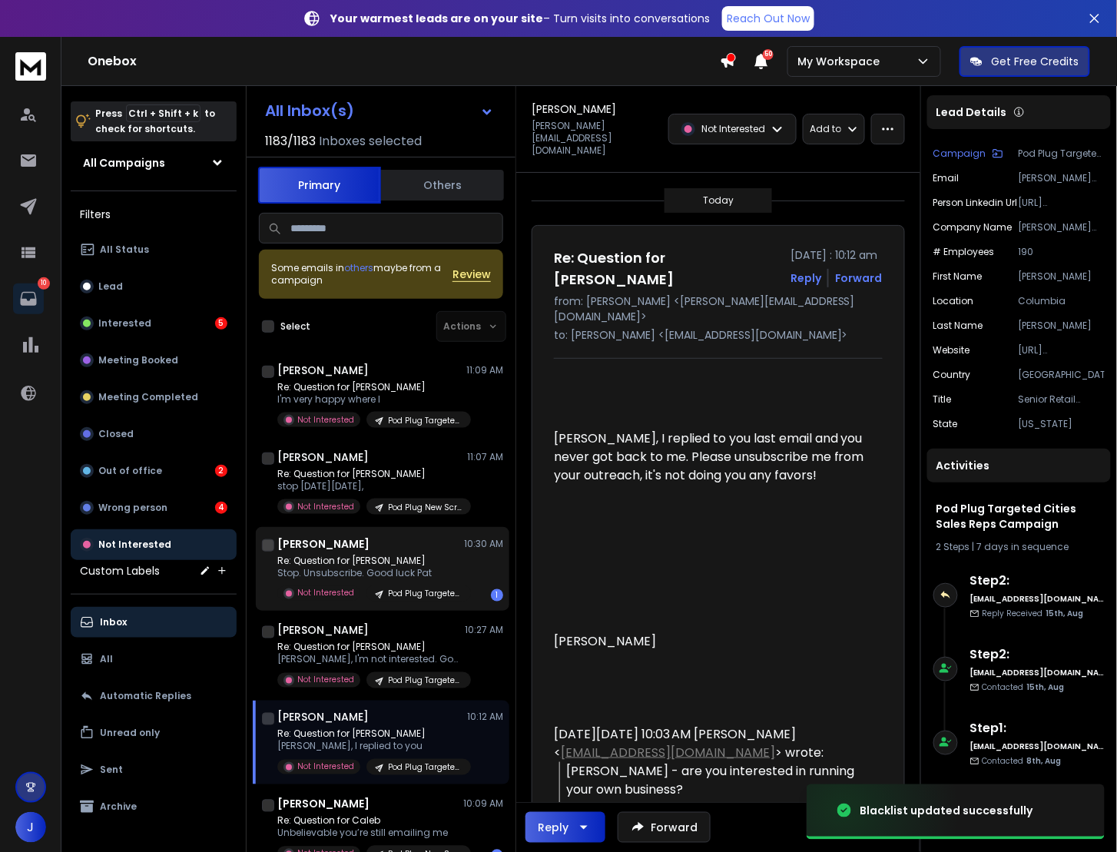
click at [361, 568] on p "Stop. Unsubscribe. Good luck Pat" at bounding box center [369, 573] width 184 height 12
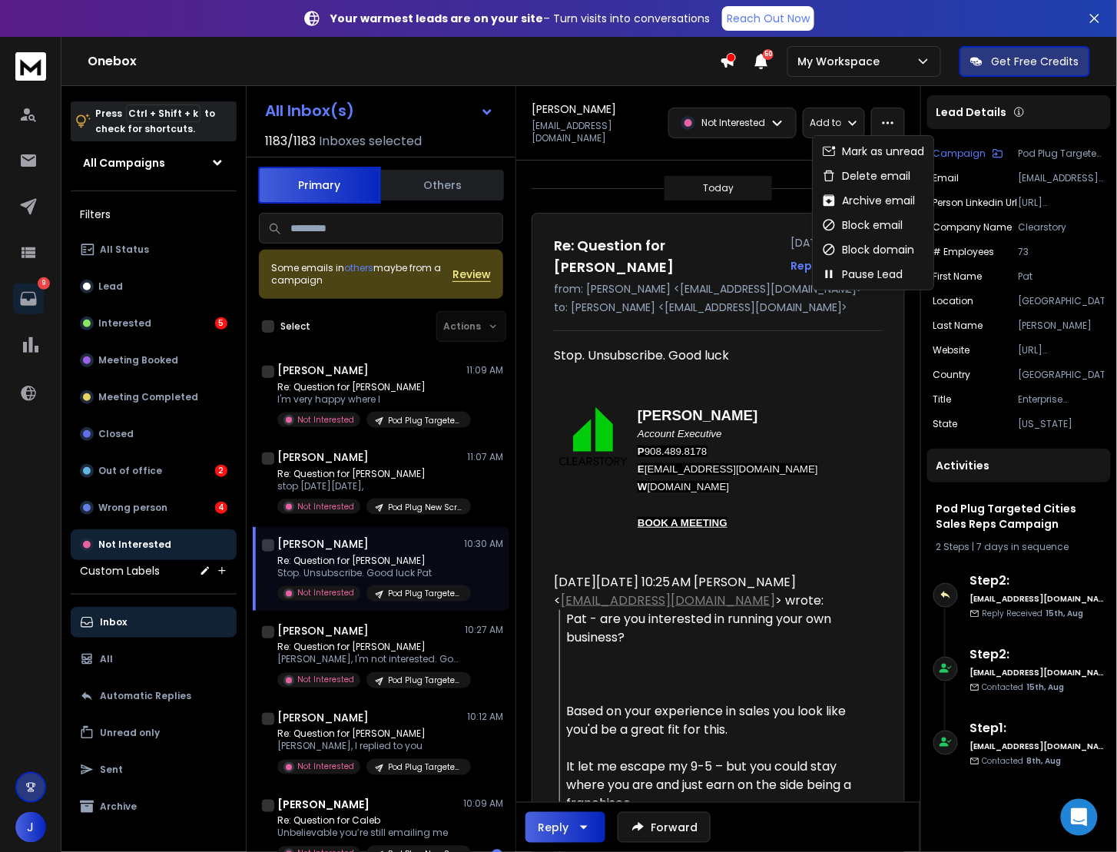
click at [905, 124] on button "button" at bounding box center [888, 123] width 34 height 31
click at [883, 224] on div "Block email" at bounding box center [862, 224] width 81 height 15
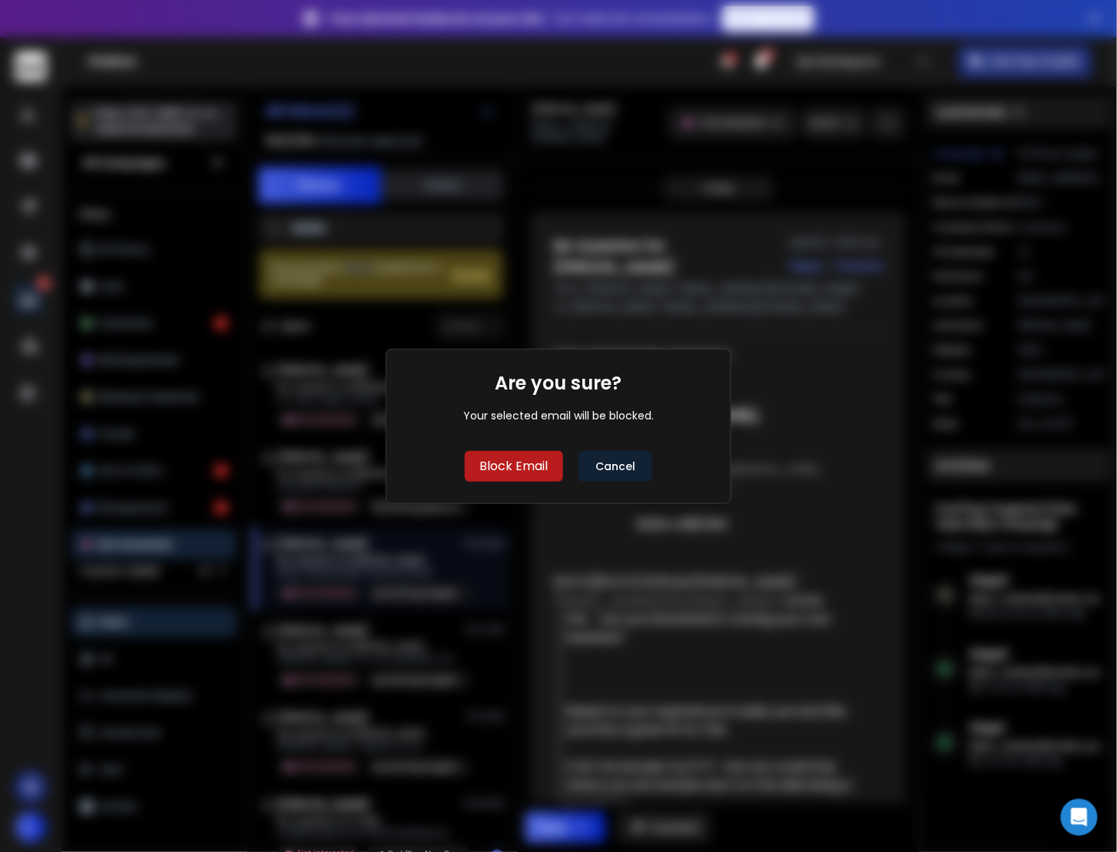
click at [493, 469] on button "Block Email" at bounding box center [514, 466] width 98 height 31
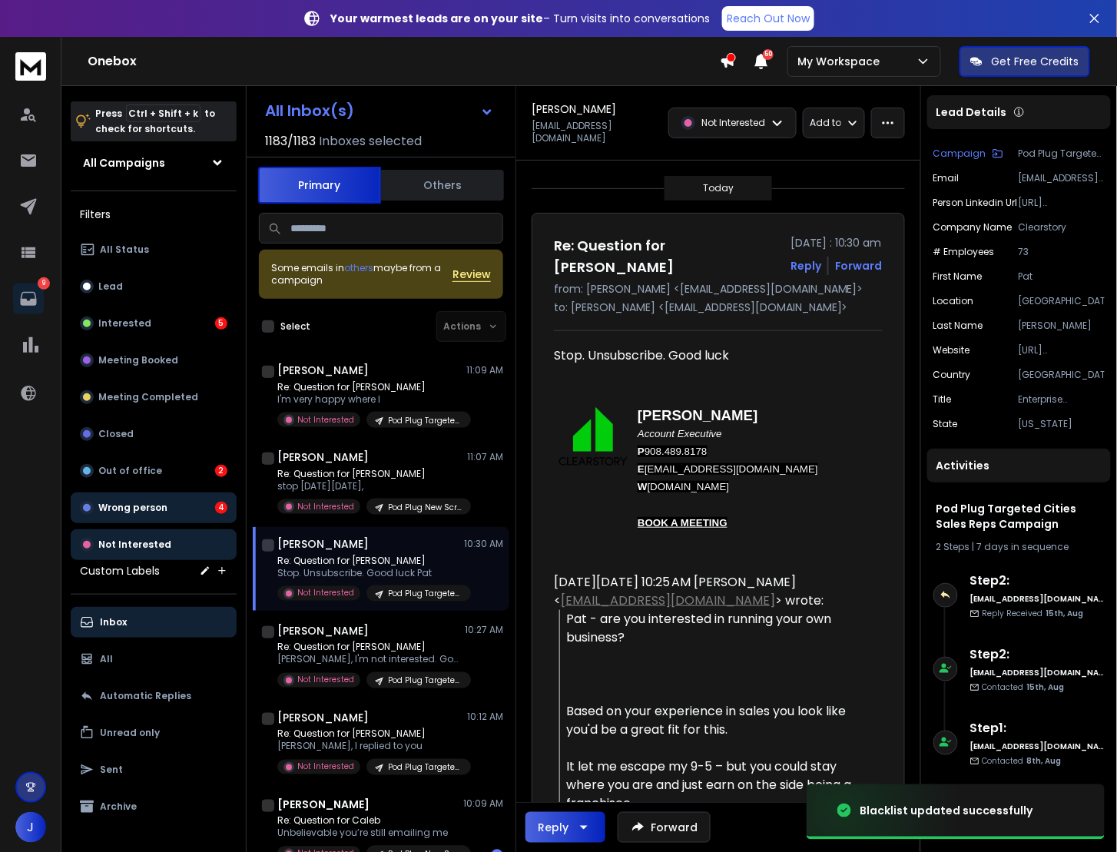
click at [157, 507] on p "Wrong person" at bounding box center [132, 508] width 69 height 12
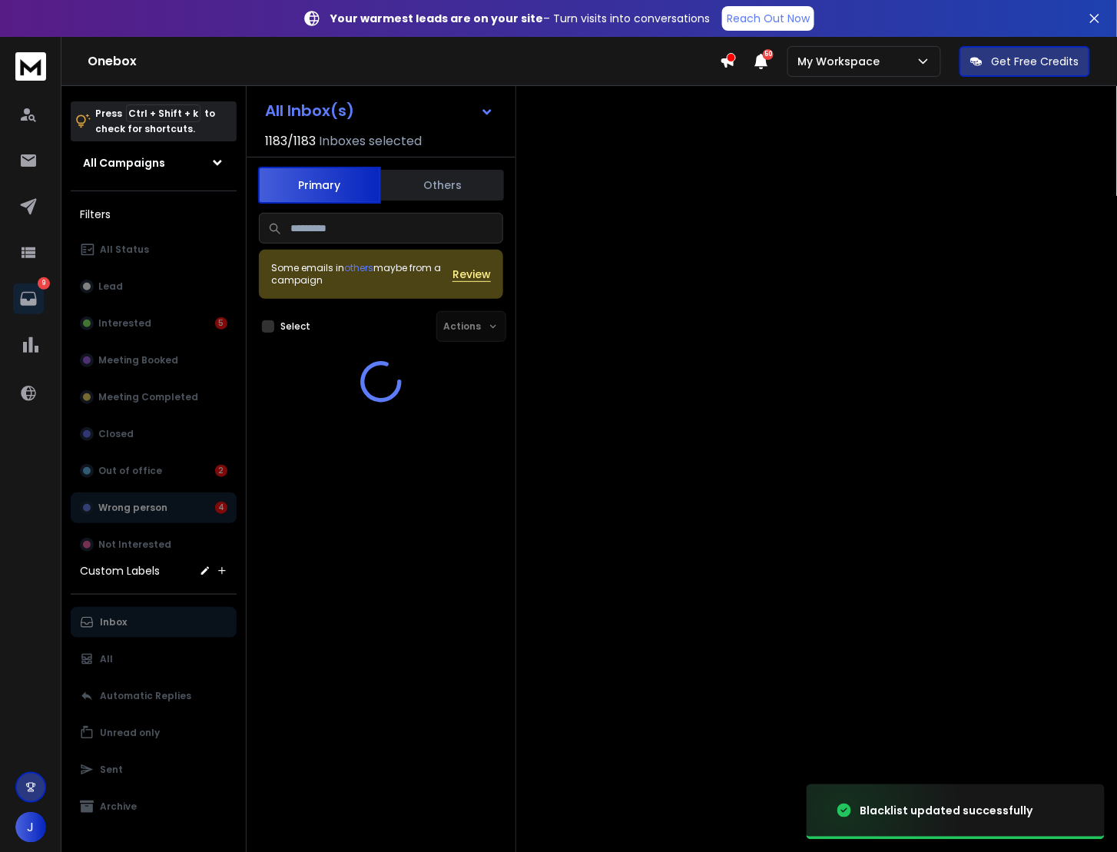
scroll to position [0, 0]
click at [390, 382] on icon at bounding box center [381, 382] width 62 height 62
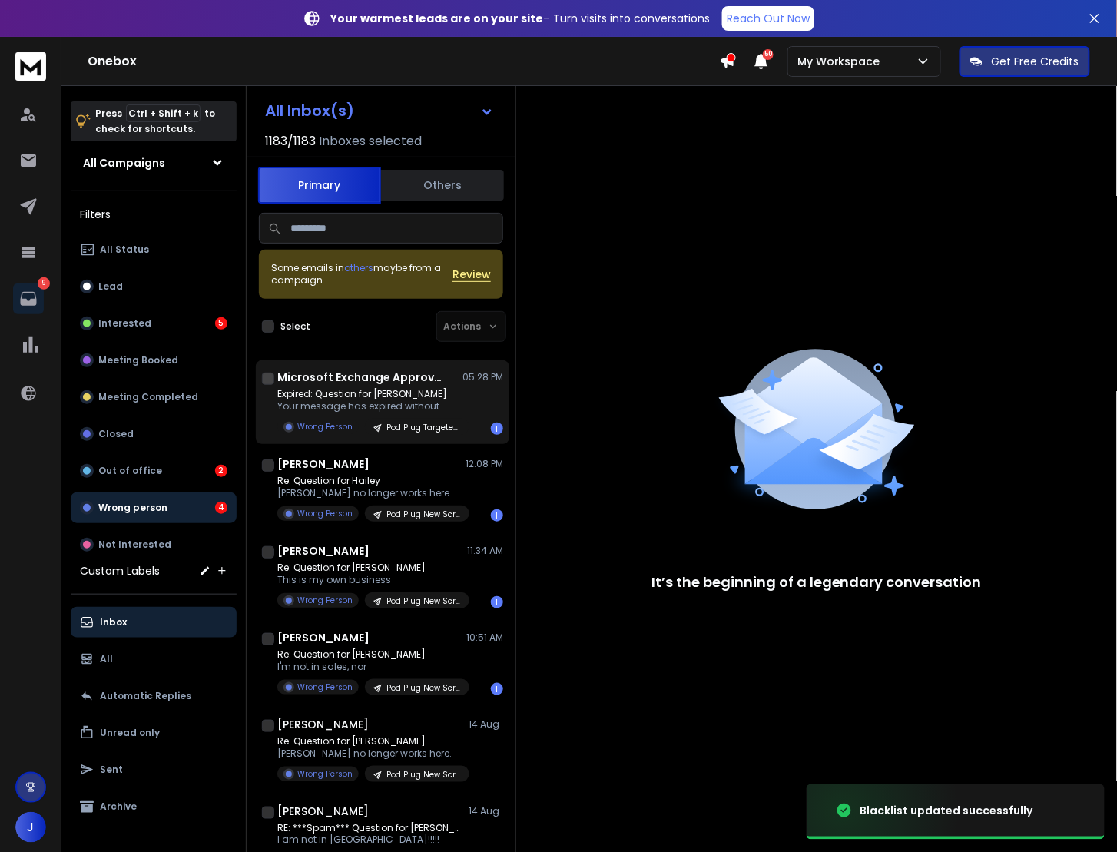
click at [395, 391] on p "Expired: Question for [PERSON_NAME]" at bounding box center [369, 394] width 184 height 12
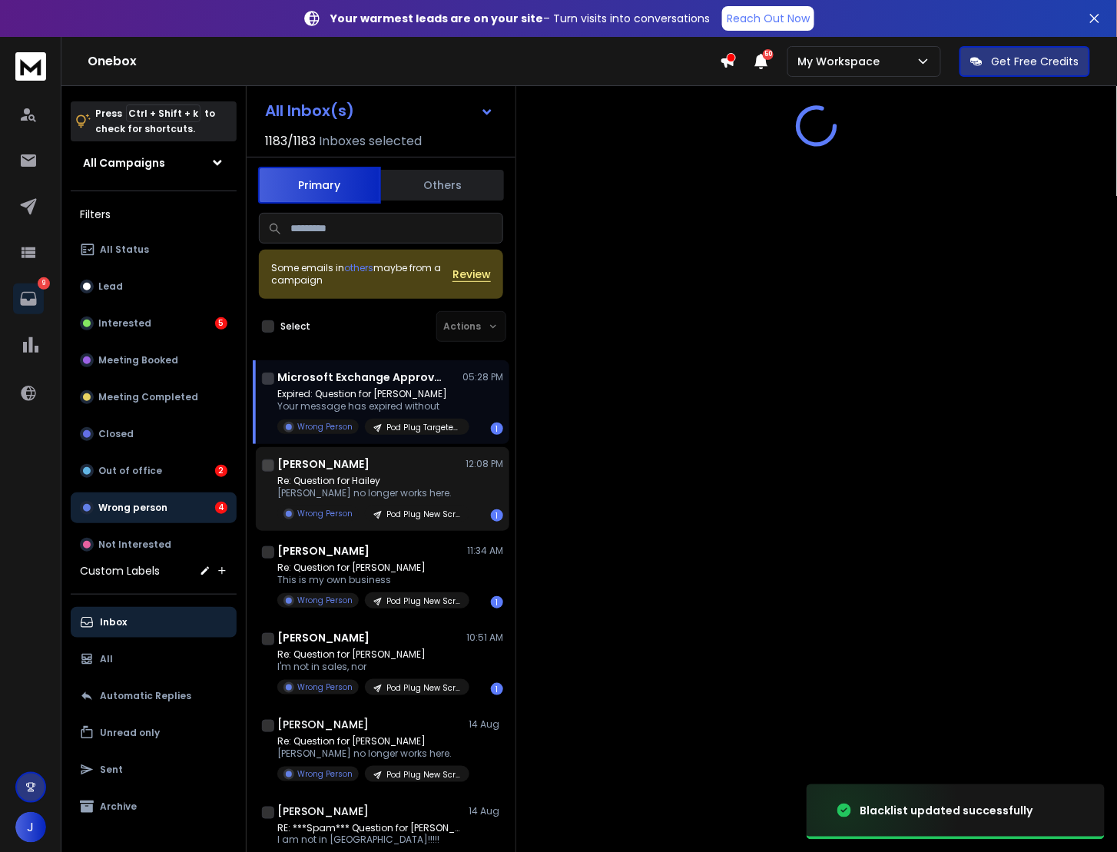
click at [382, 470] on div "[PERSON_NAME] 12:08 PM" at bounding box center [390, 463] width 226 height 15
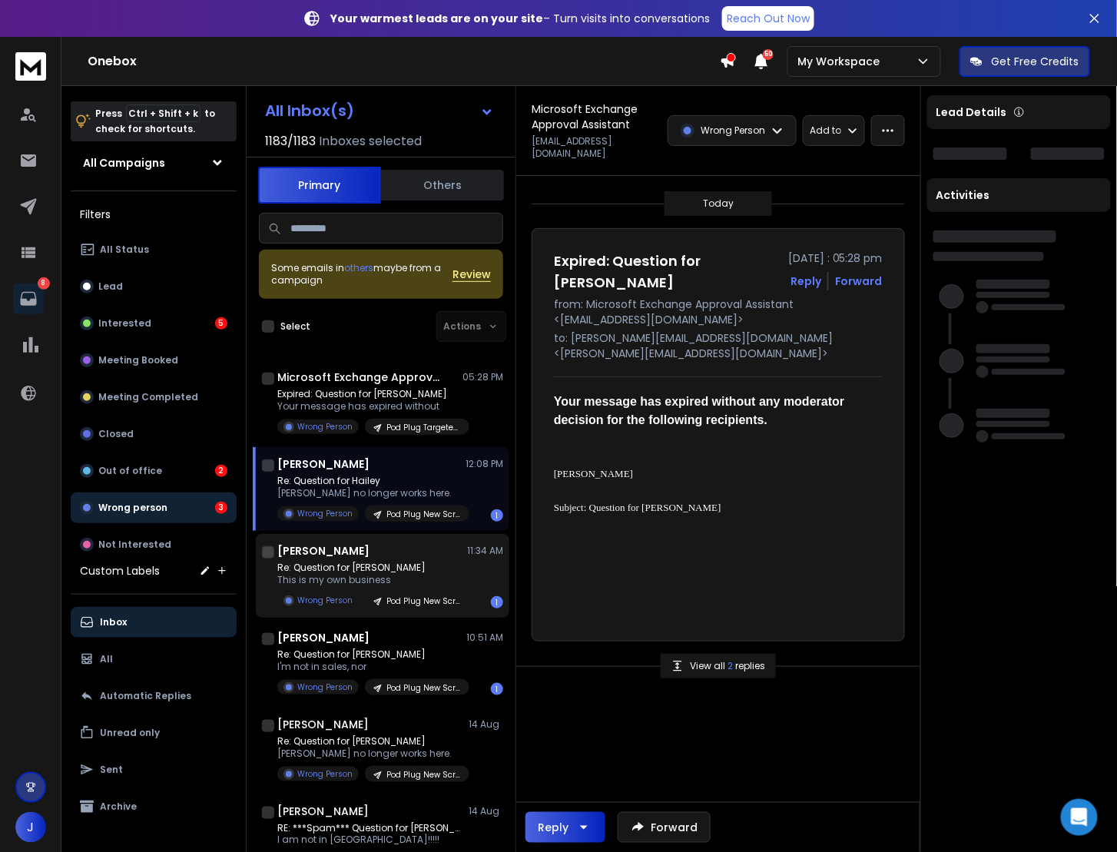
click at [379, 585] on p "This is my own business" at bounding box center [369, 580] width 184 height 12
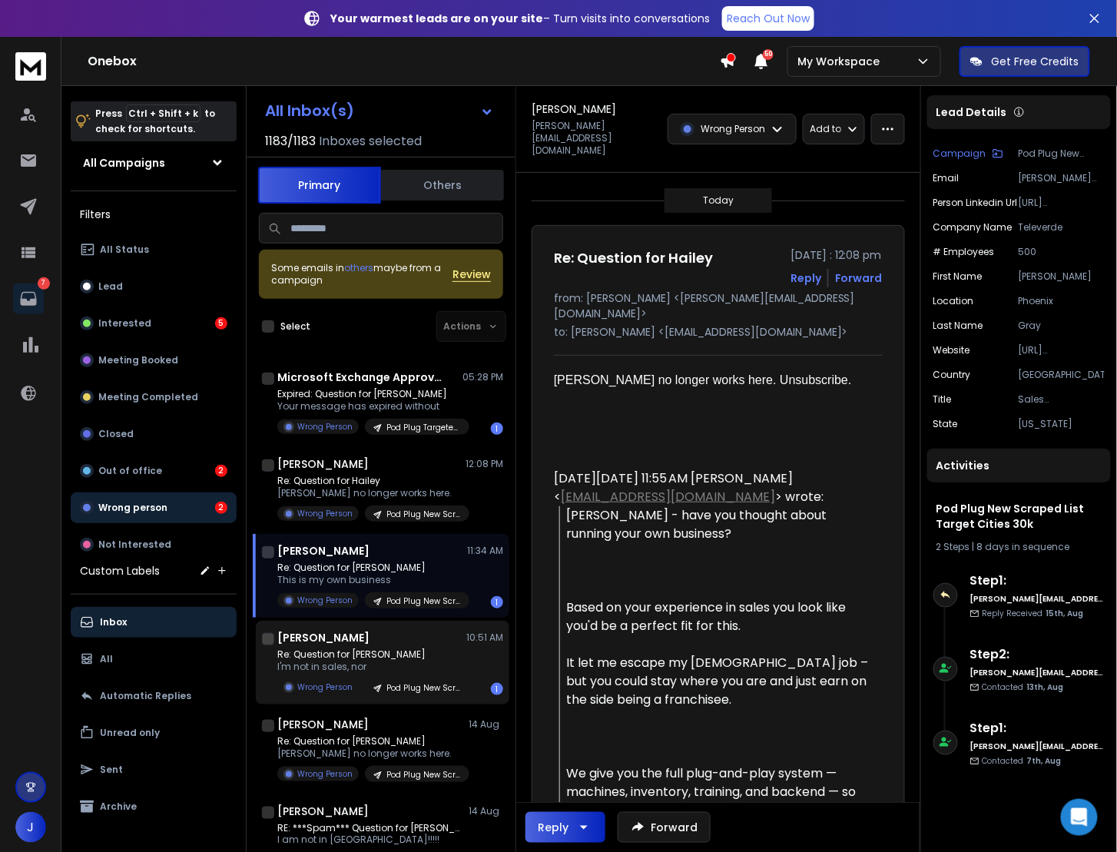
click at [404, 648] on p "Re: Question for [PERSON_NAME]" at bounding box center [369, 654] width 184 height 12
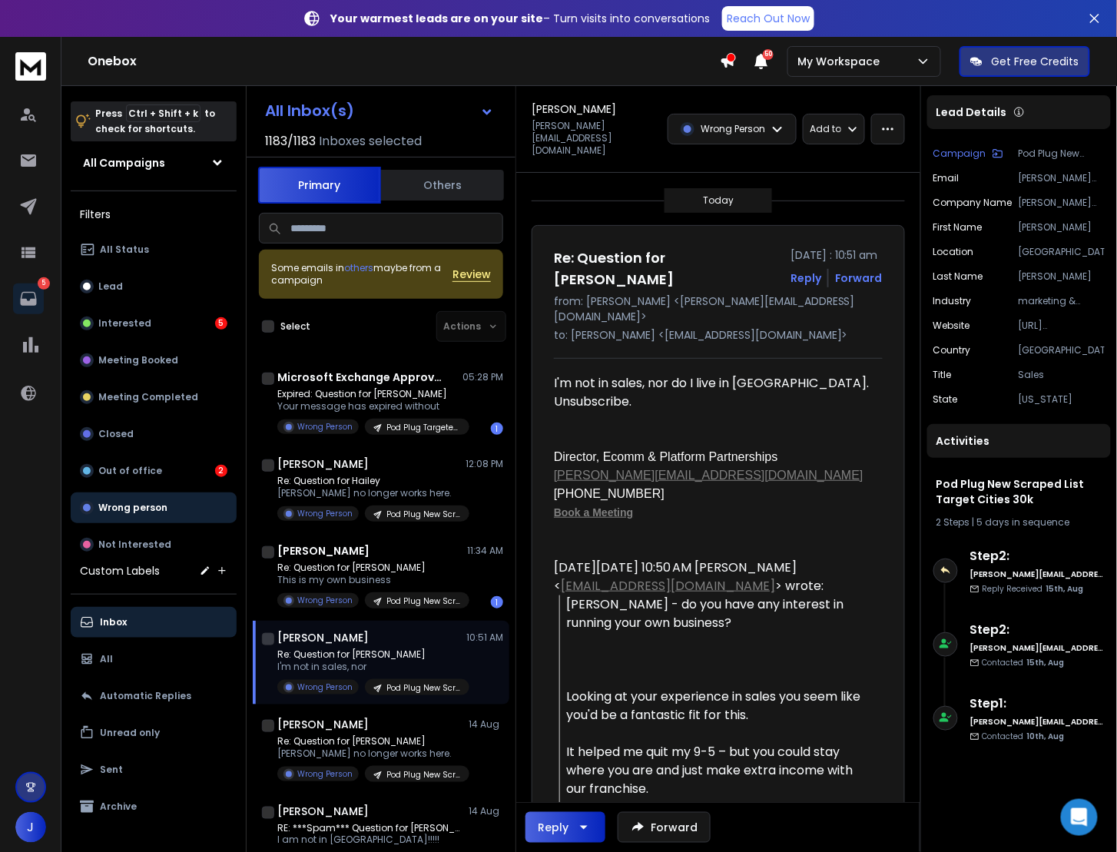
click at [206, 453] on div "All Status Lead Interested 5 Meeting Booked Meeting Completed Closed Out of off…" at bounding box center [154, 397] width 166 height 326
click at [173, 473] on button "Out of office 2" at bounding box center [154, 470] width 166 height 31
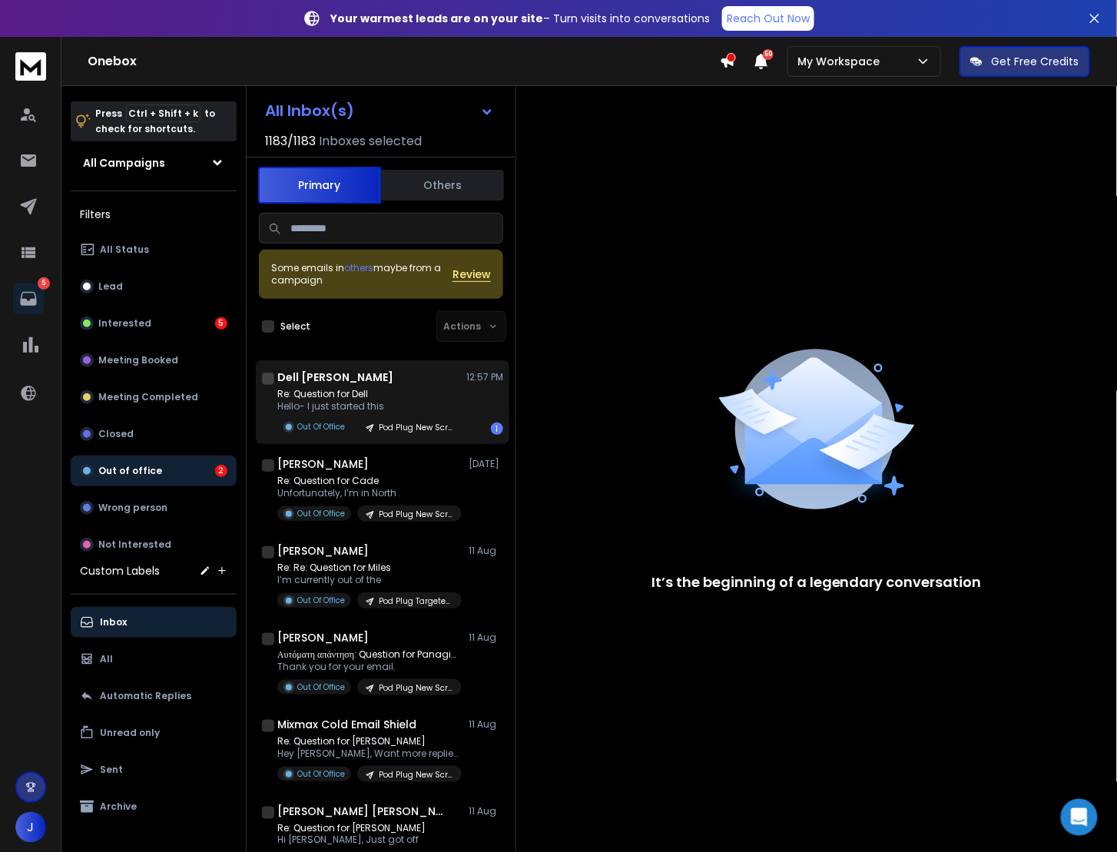
click at [434, 388] on p "Re: Question for Dell" at bounding box center [369, 394] width 184 height 12
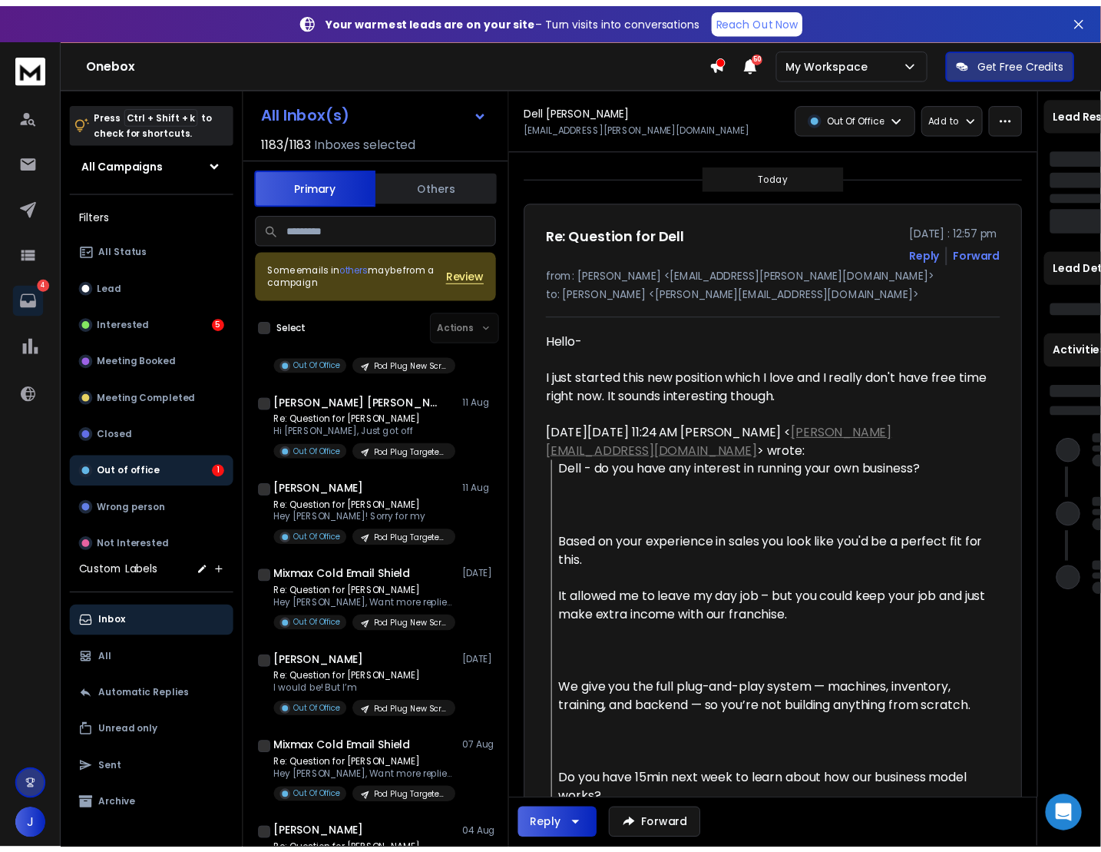
scroll to position [1024, 0]
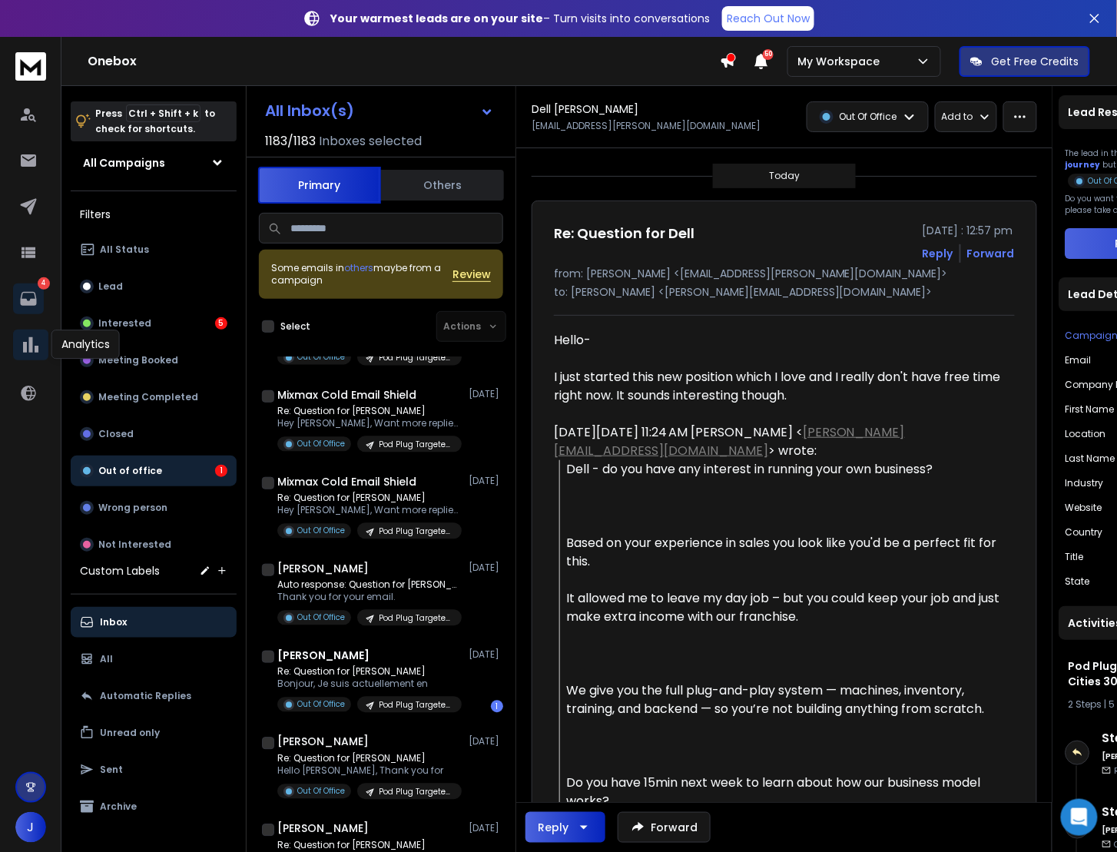
click at [29, 349] on icon at bounding box center [30, 344] width 15 height 15
